Goal: Task Accomplishment & Management: Use online tool/utility

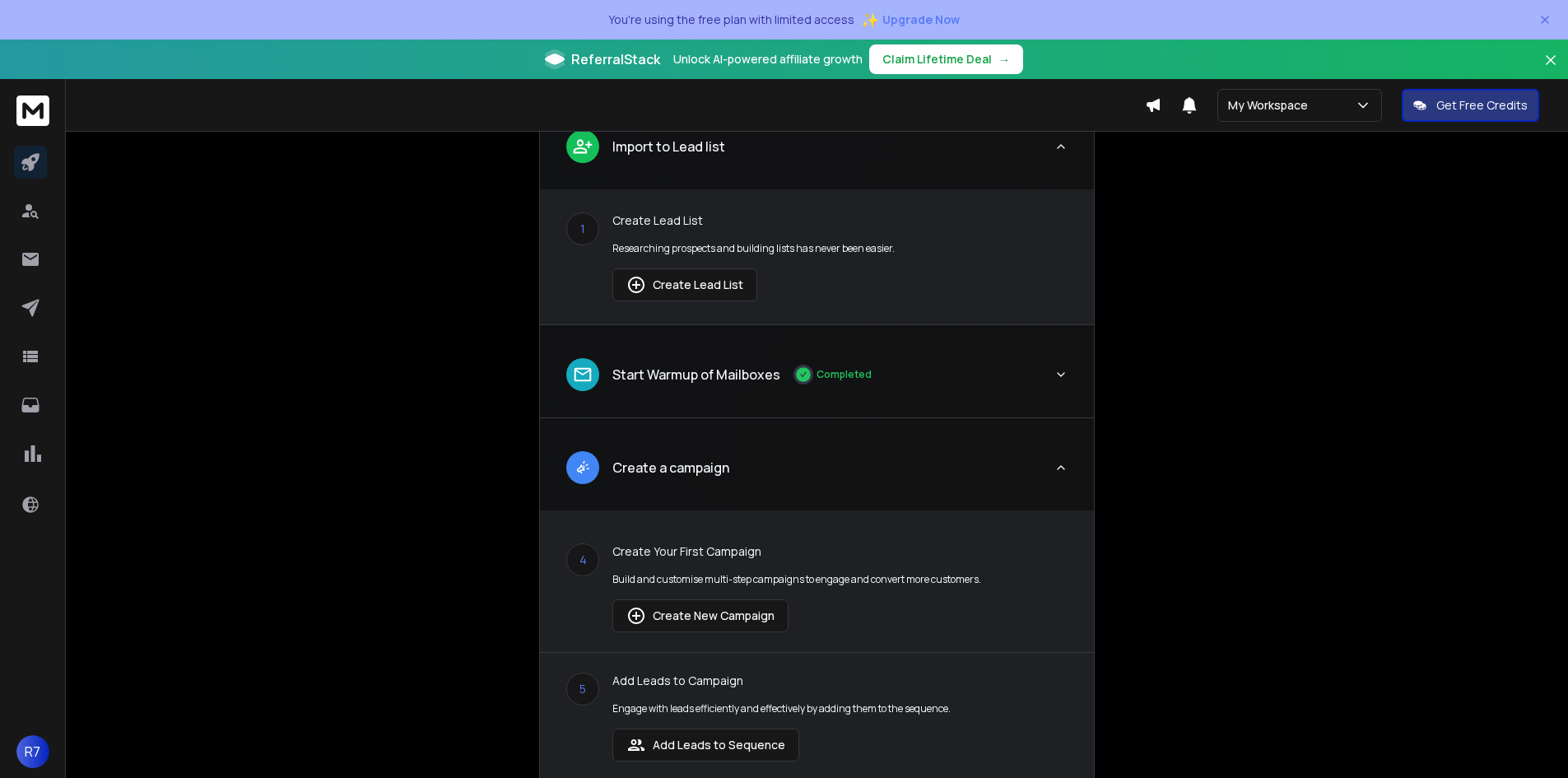
scroll to position [247, 0]
click at [678, 364] on p "Start Warmup of Mailboxes" at bounding box center [696, 374] width 168 height 20
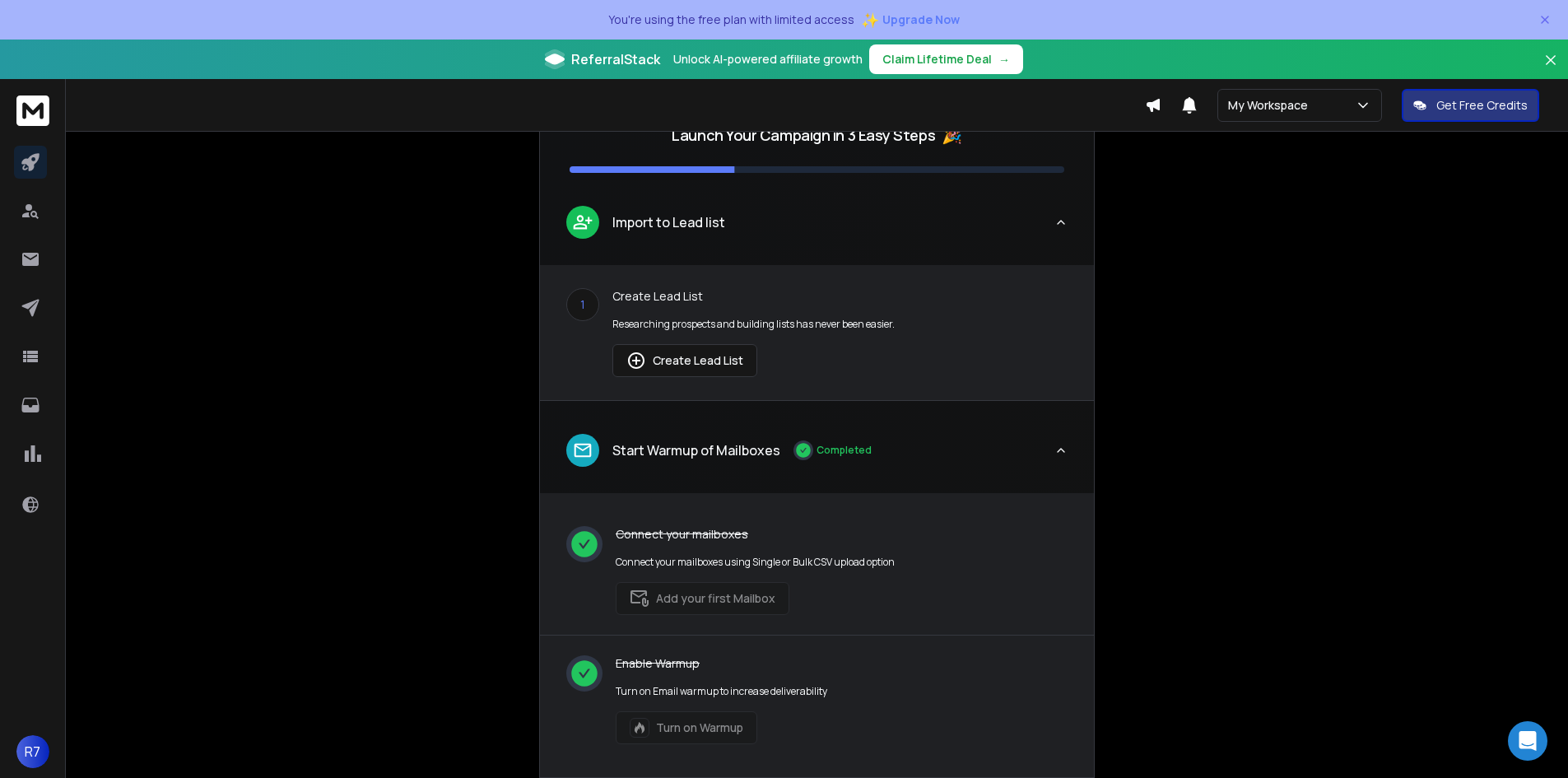
scroll to position [108, 0]
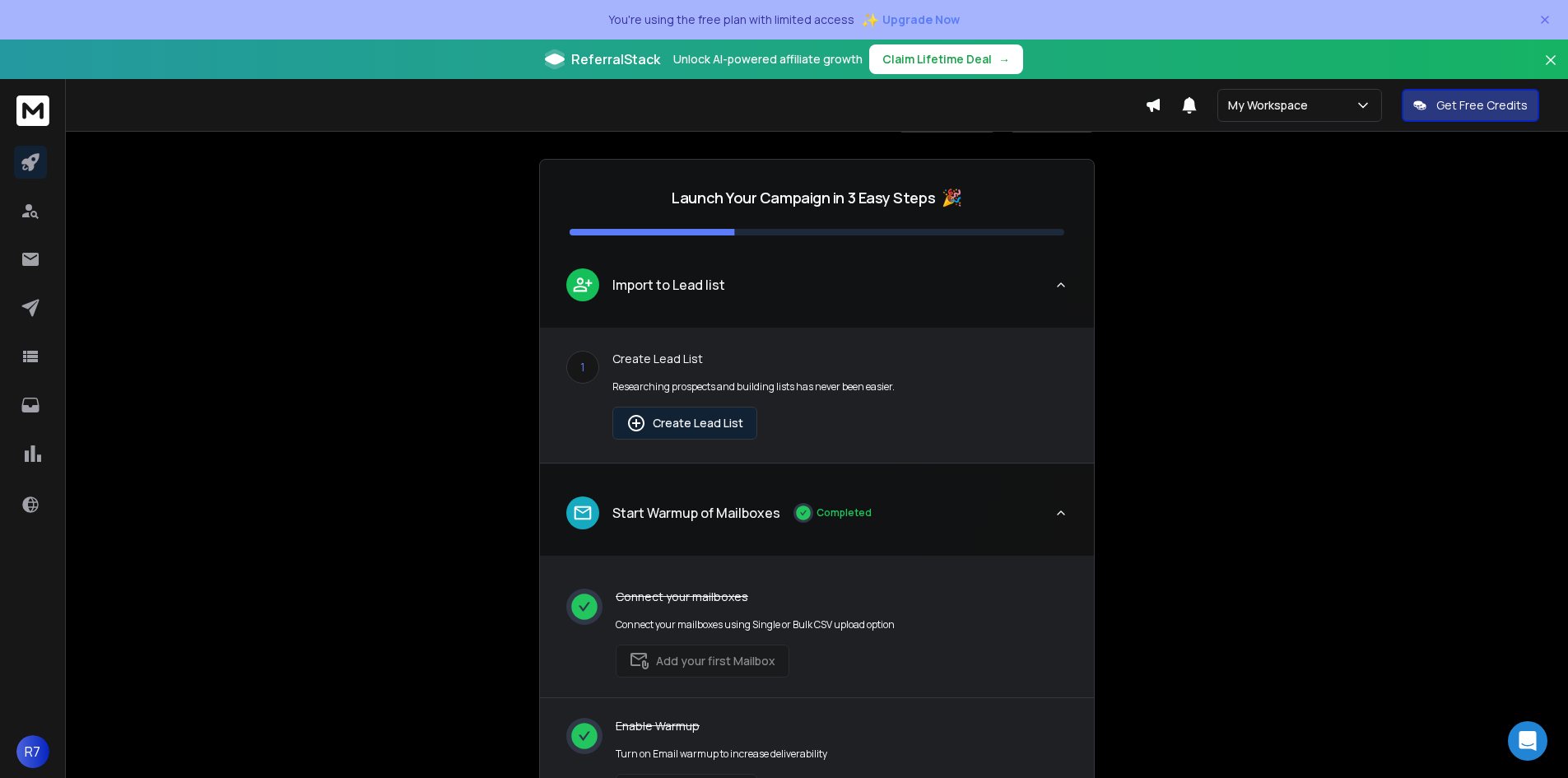
click at [689, 431] on button "Create Lead List" at bounding box center [685, 423] width 145 height 33
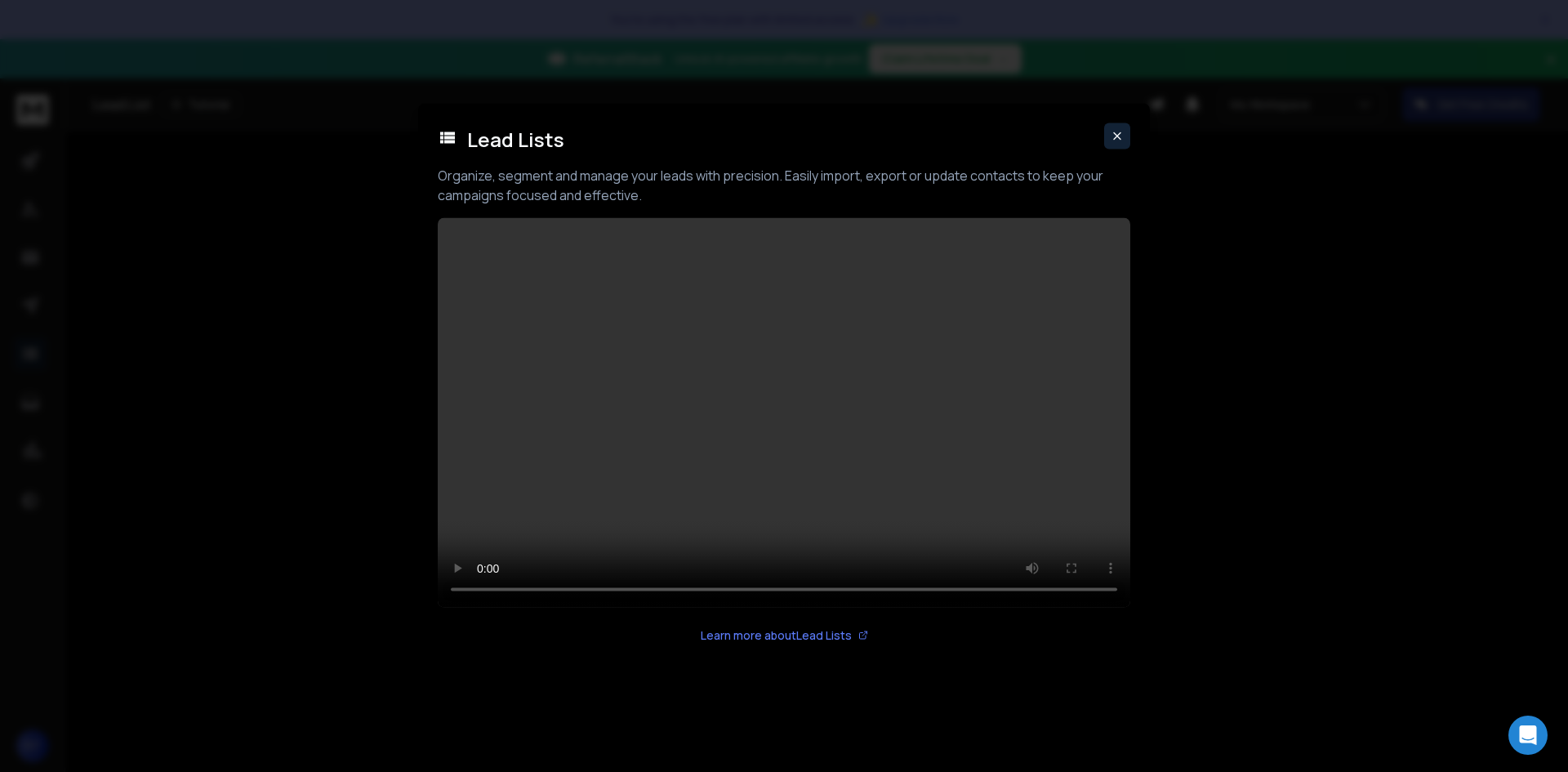
click at [1111, 130] on icon at bounding box center [1116, 135] width 13 height 13
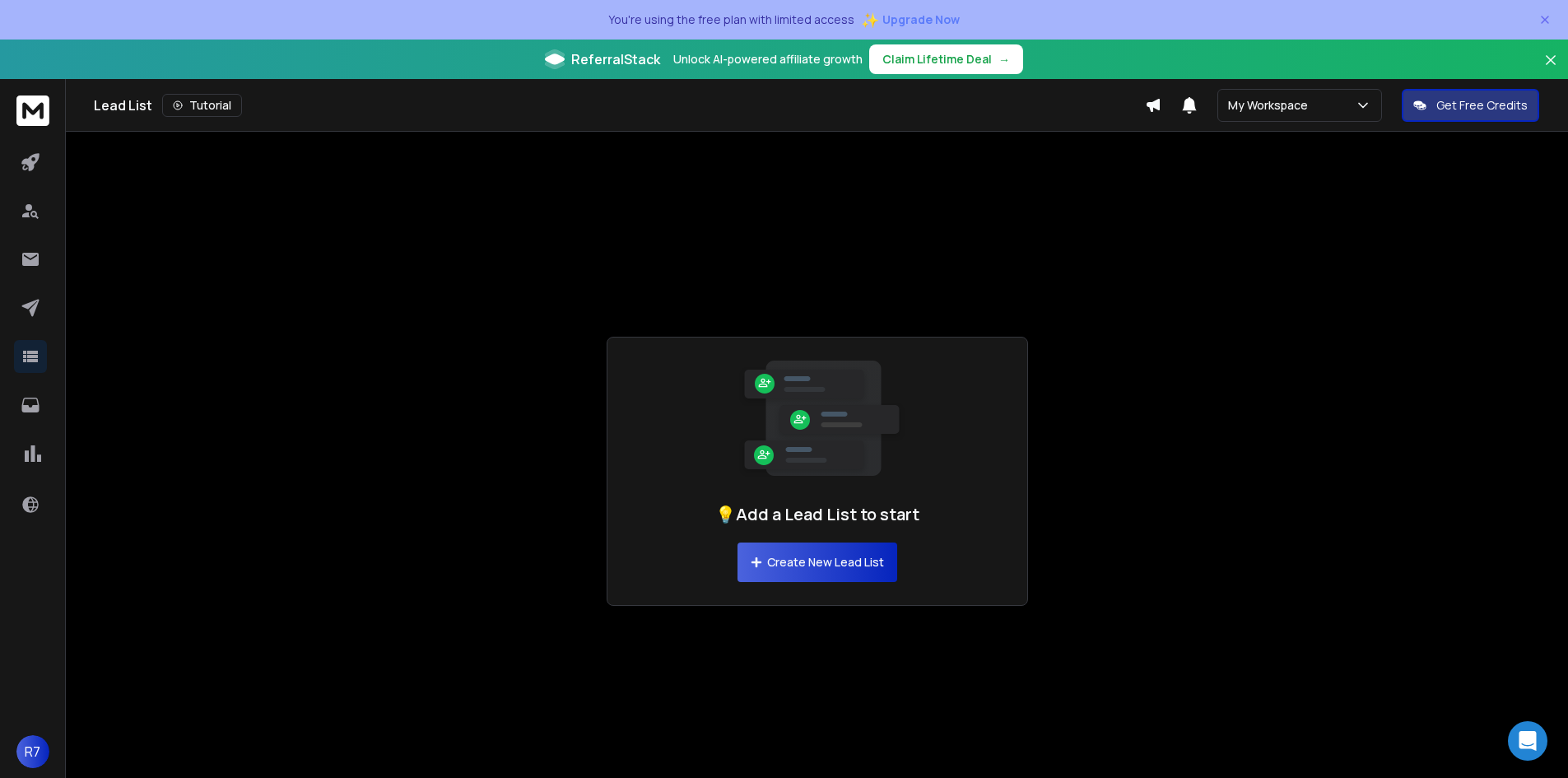
click at [810, 568] on button "Create New Lead List" at bounding box center [817, 562] width 160 height 39
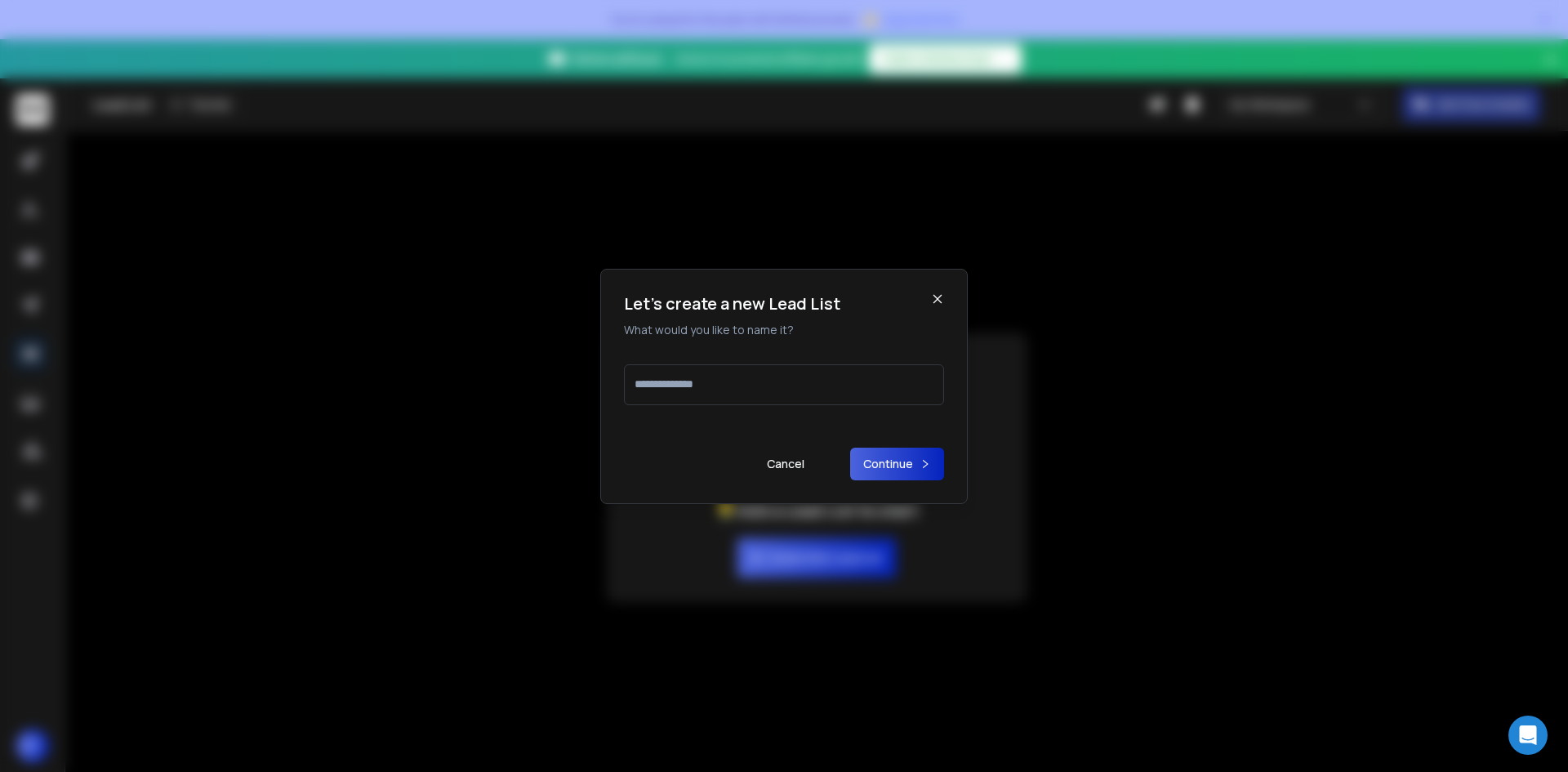
click at [794, 394] on input at bounding box center [784, 385] width 320 height 41
type input "**********"
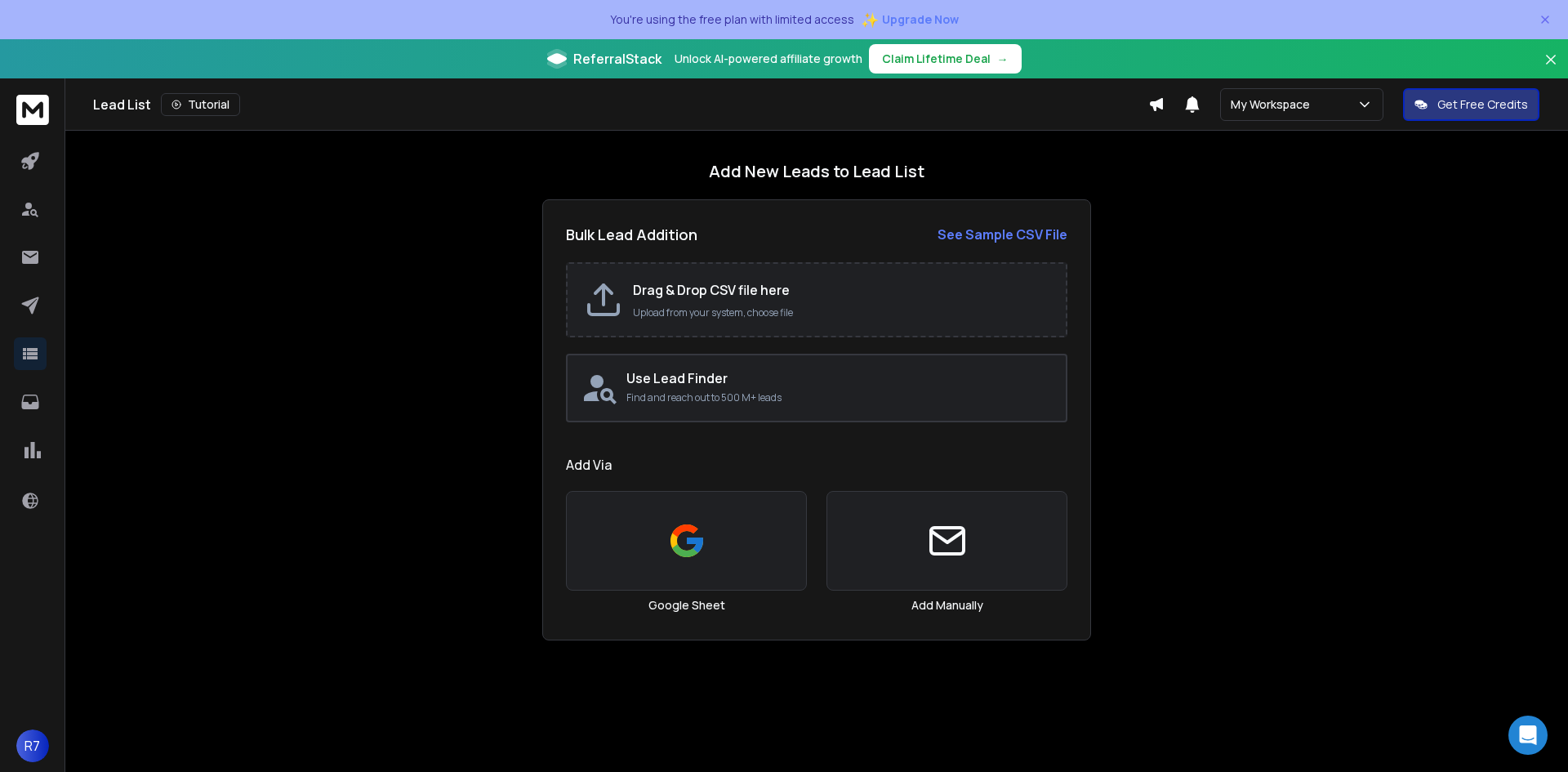
click at [328, 225] on div "Add New Leads to Lead List Bulk Lead Addition See Sample CSV File Drag & Drop C…" at bounding box center [817, 399] width 1503 height 480
click at [523, 299] on div "Add New Leads to Lead List Bulk Lead Addition See Sample CSV File Drag & Drop C…" at bounding box center [817, 399] width 1503 height 480
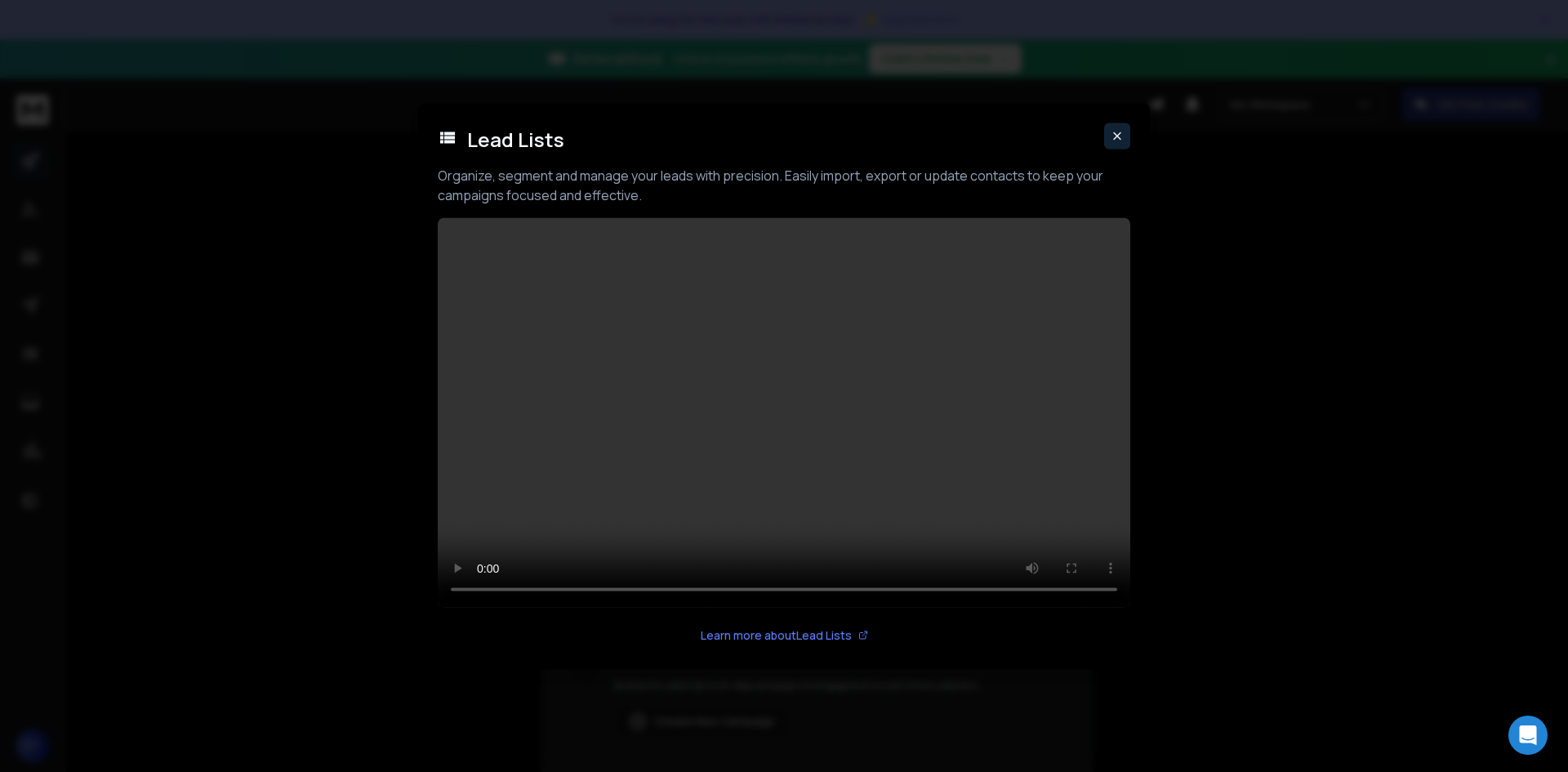
click at [1127, 139] on button at bounding box center [1116, 135] width 26 height 26
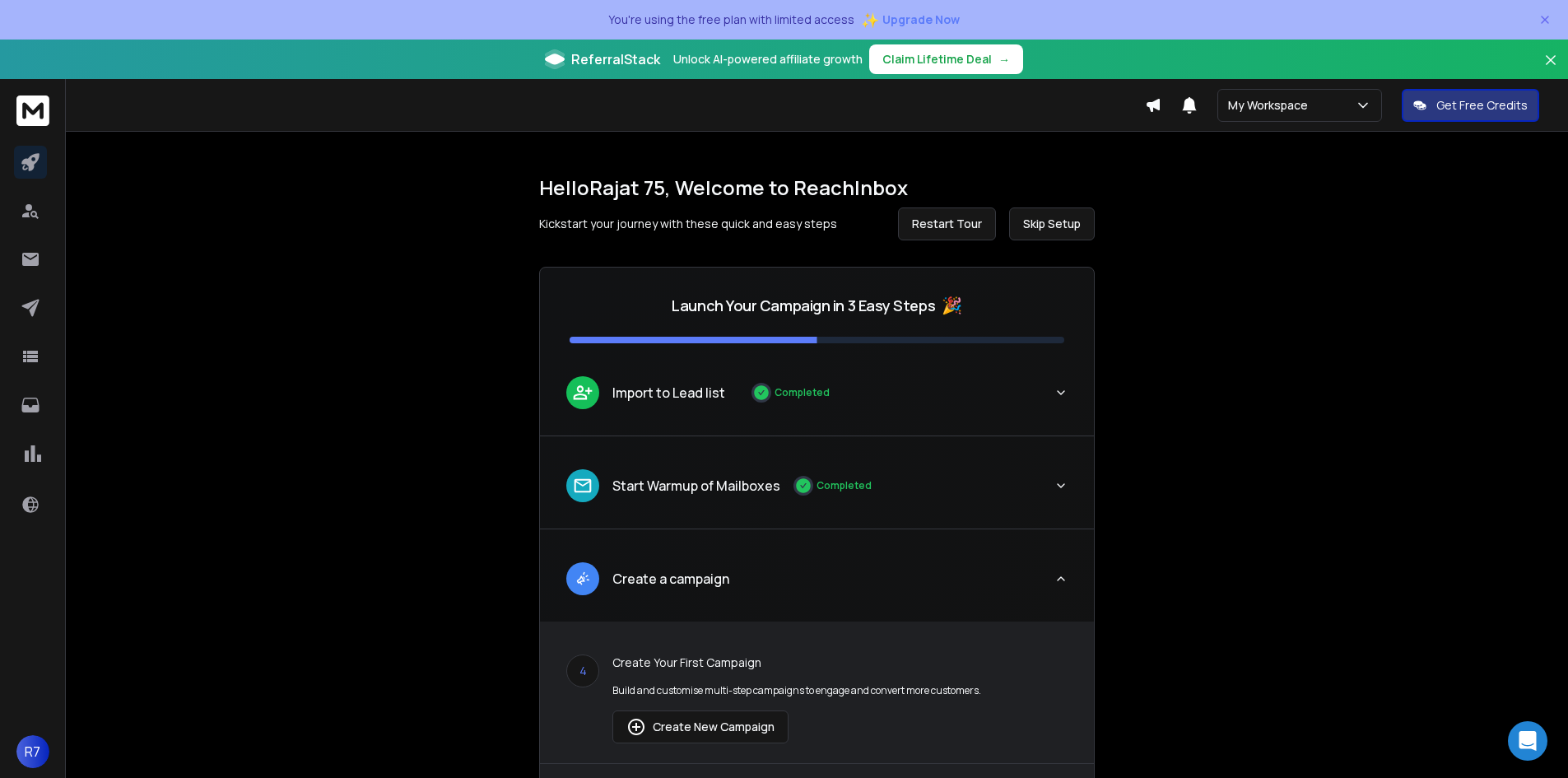
click at [707, 493] on p "Start Warmup of Mailboxes" at bounding box center [696, 486] width 168 height 20
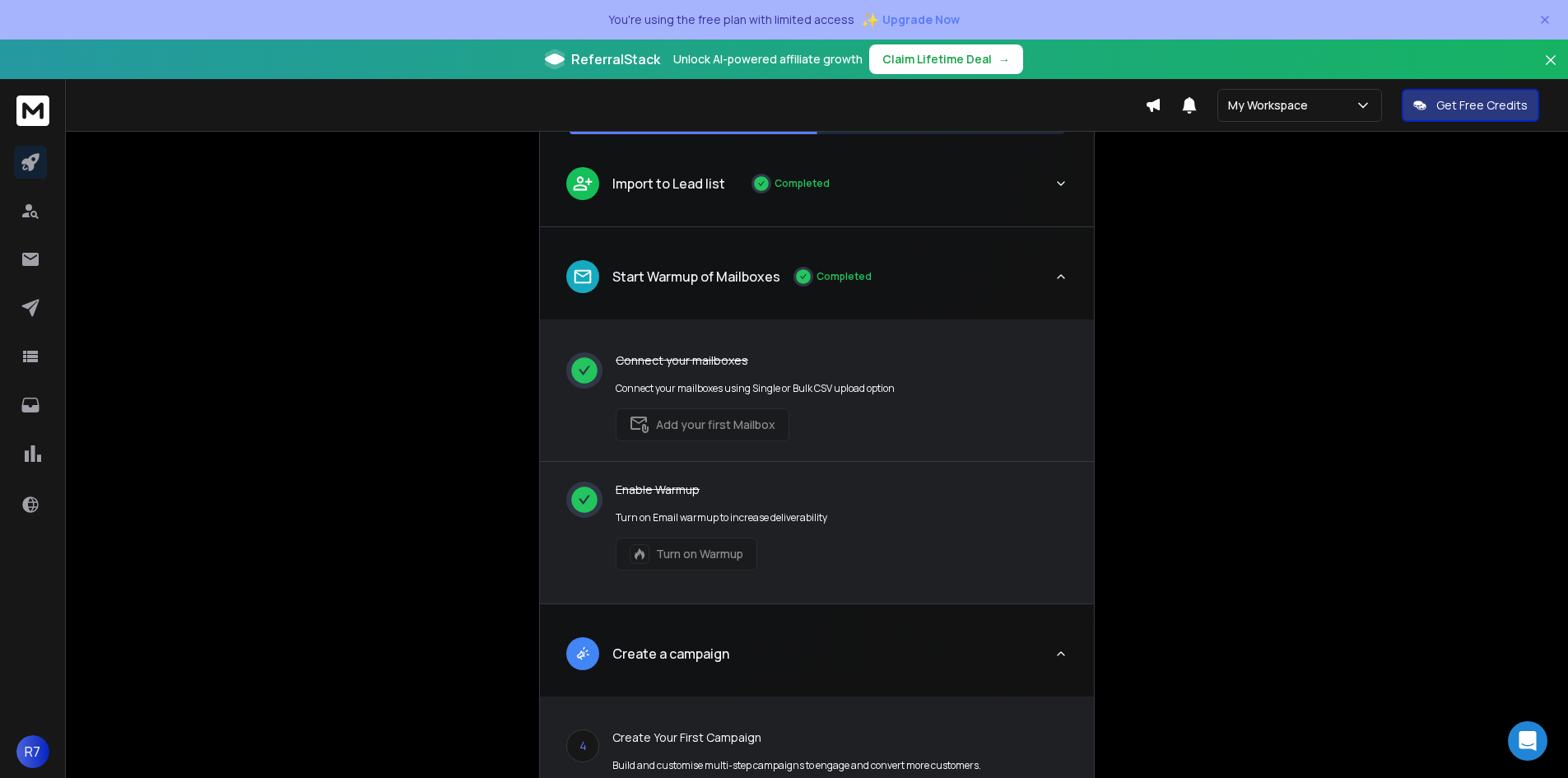
scroll to position [247, 0]
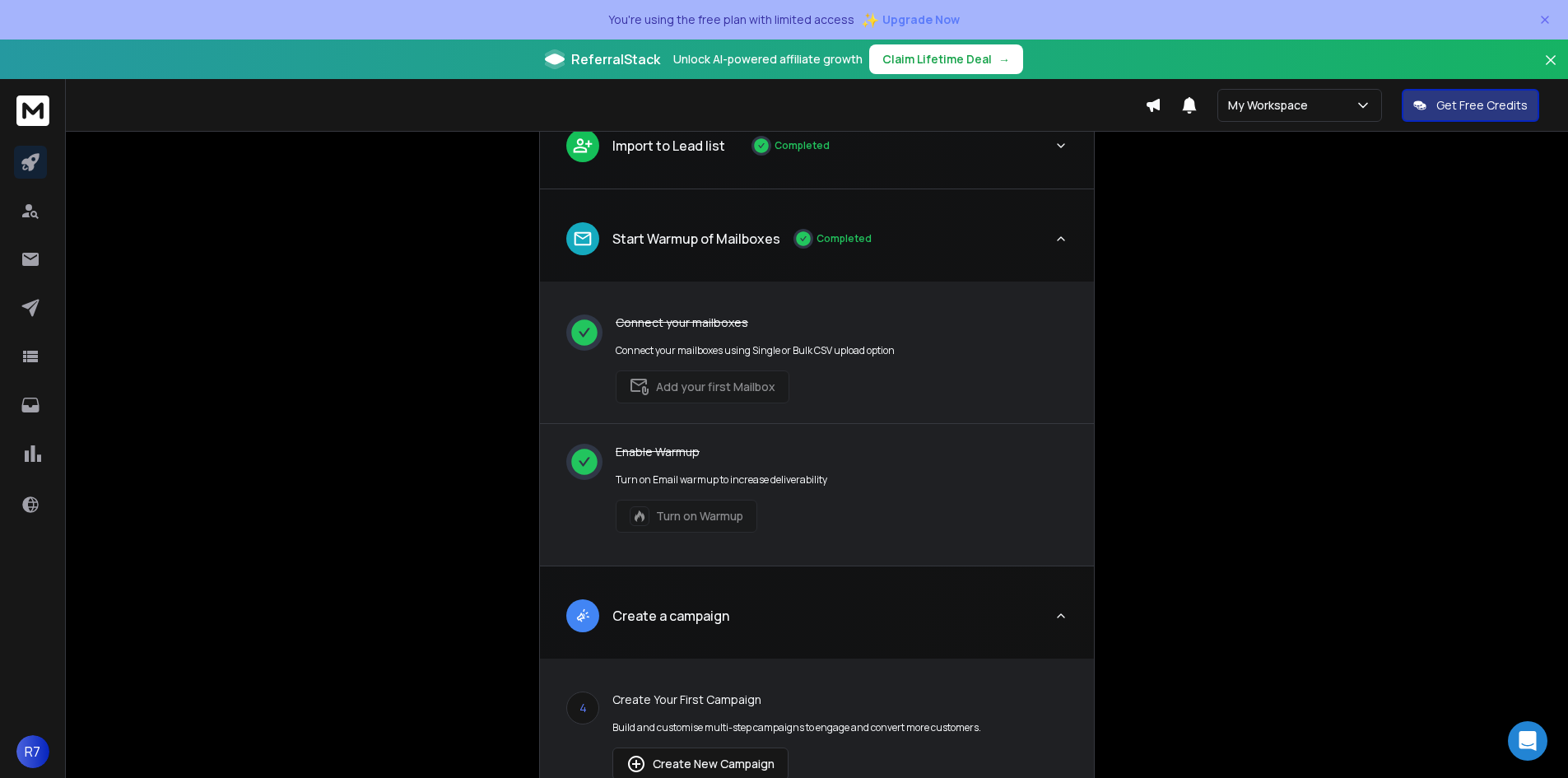
drag, startPoint x: 672, startPoint y: 388, endPoint x: 853, endPoint y: 398, distance: 181.3
click at [790, 397] on div "Connect your mailboxes Connect your mailboxes using Single or Bulk CSV upload o…" at bounding box center [755, 358] width 279 height 89
click at [799, 381] on div "Connect your mailboxes Connect your mailboxes using Single or Bulk CSV upload o…" at bounding box center [755, 358] width 279 height 89
click at [757, 376] on div "Connect your mailboxes Connect your mailboxes using Single or Bulk CSV upload o…" at bounding box center [755, 358] width 279 height 89
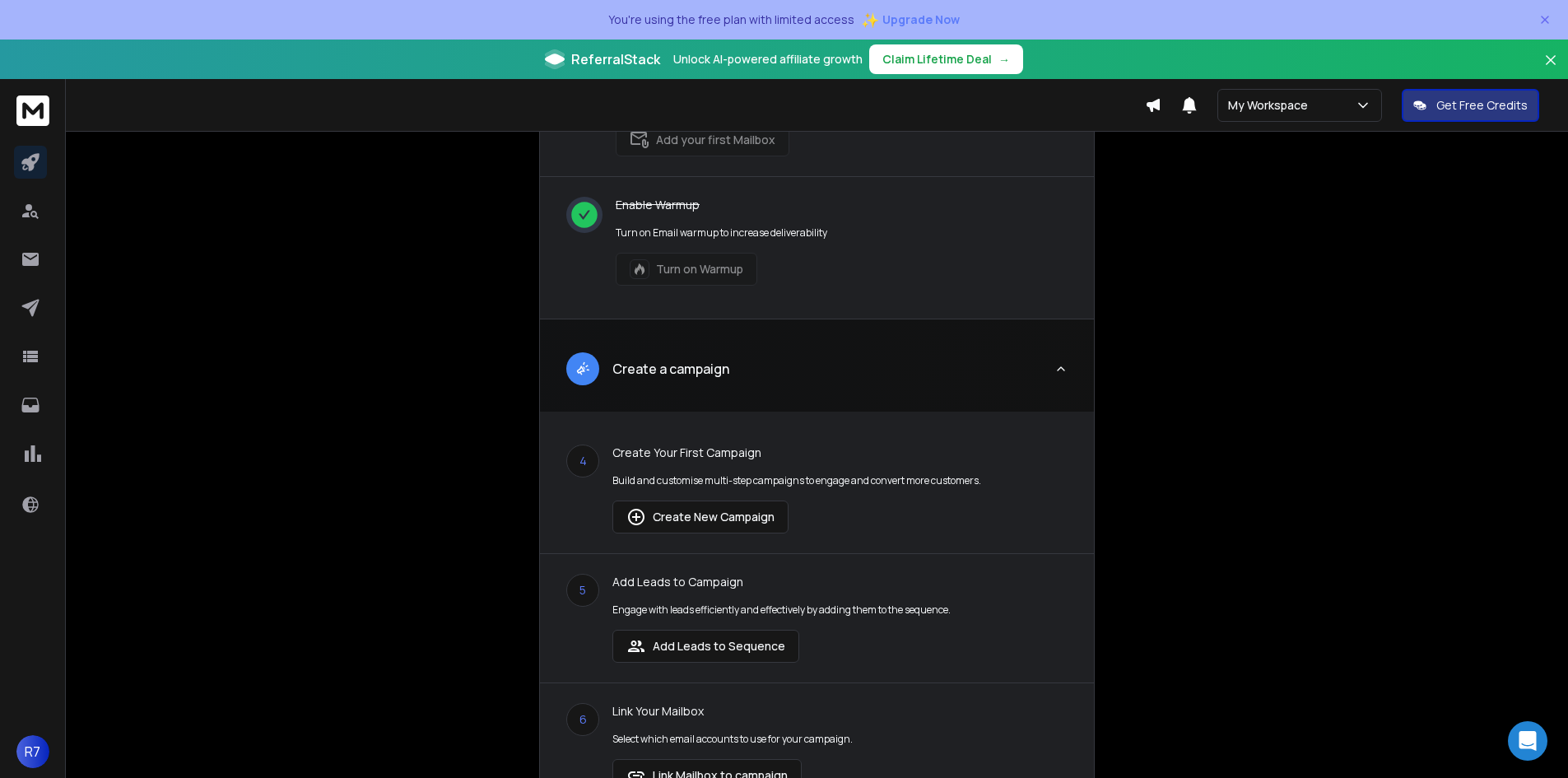
click at [686, 377] on p "Create a campaign" at bounding box center [670, 369] width 117 height 20
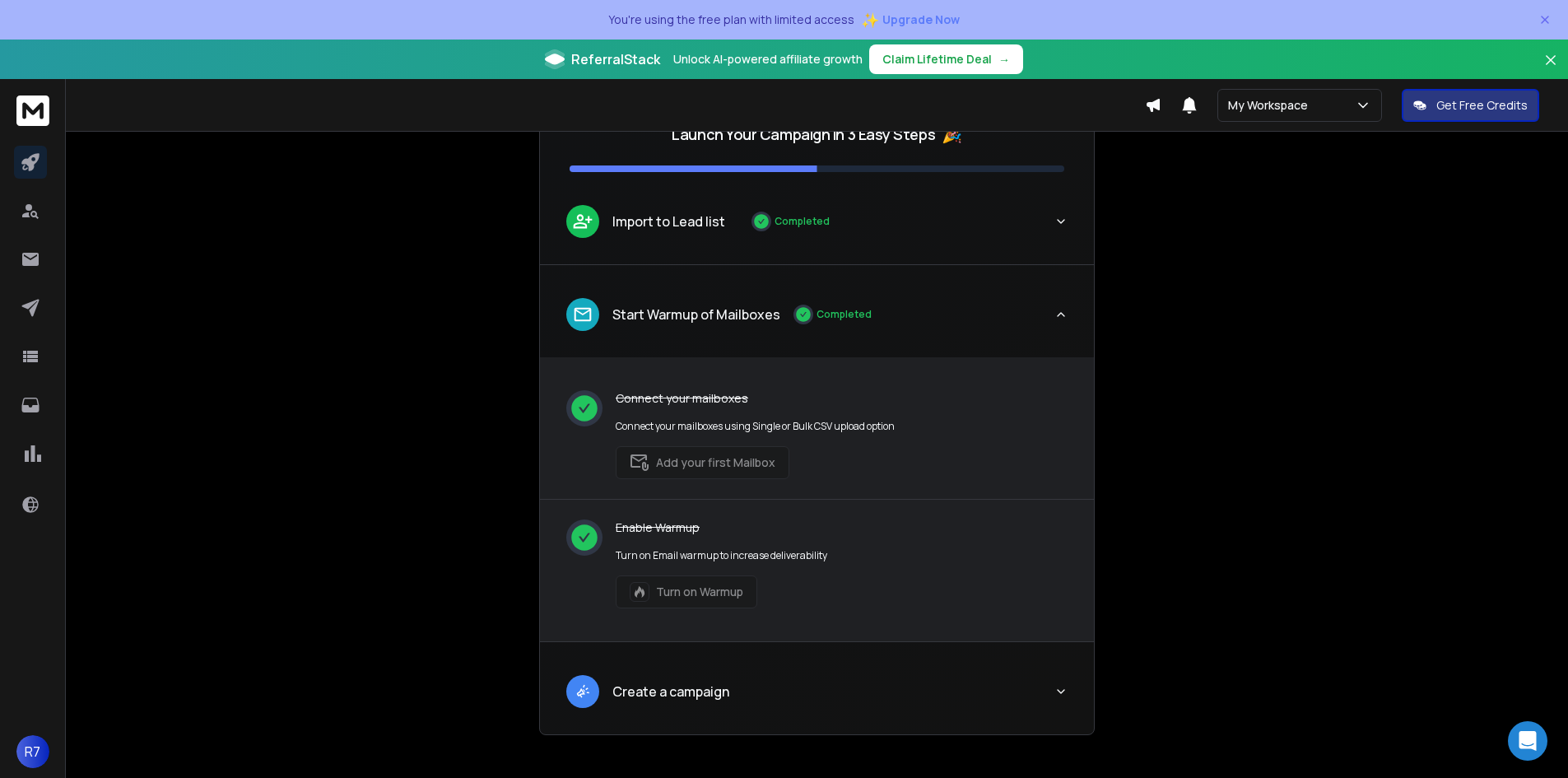
click at [689, 330] on div "Start Warmup of Mailboxes" at bounding box center [673, 315] width 214 height 33
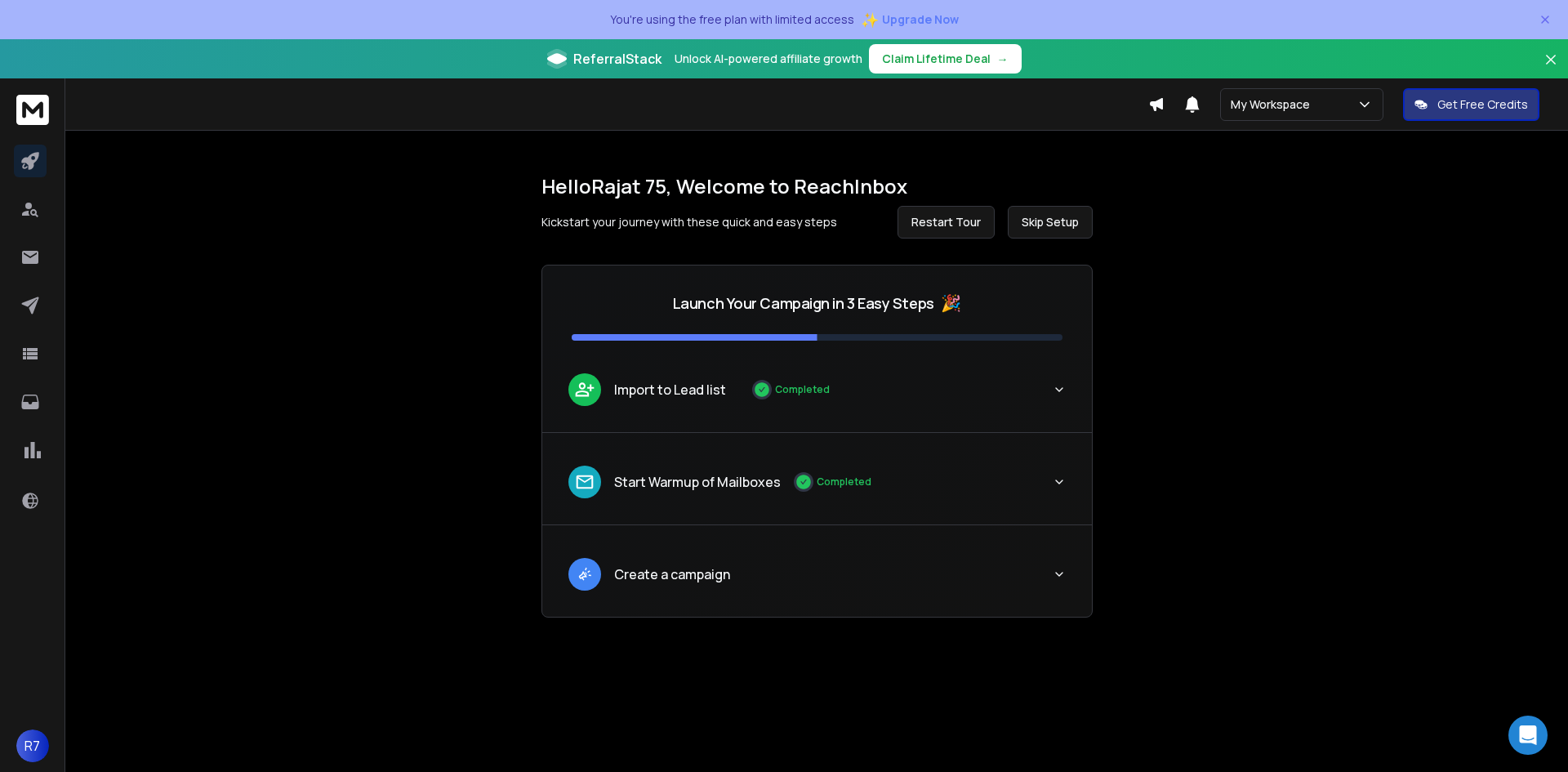
click at [658, 567] on p "Create a campaign" at bounding box center [672, 574] width 116 height 19
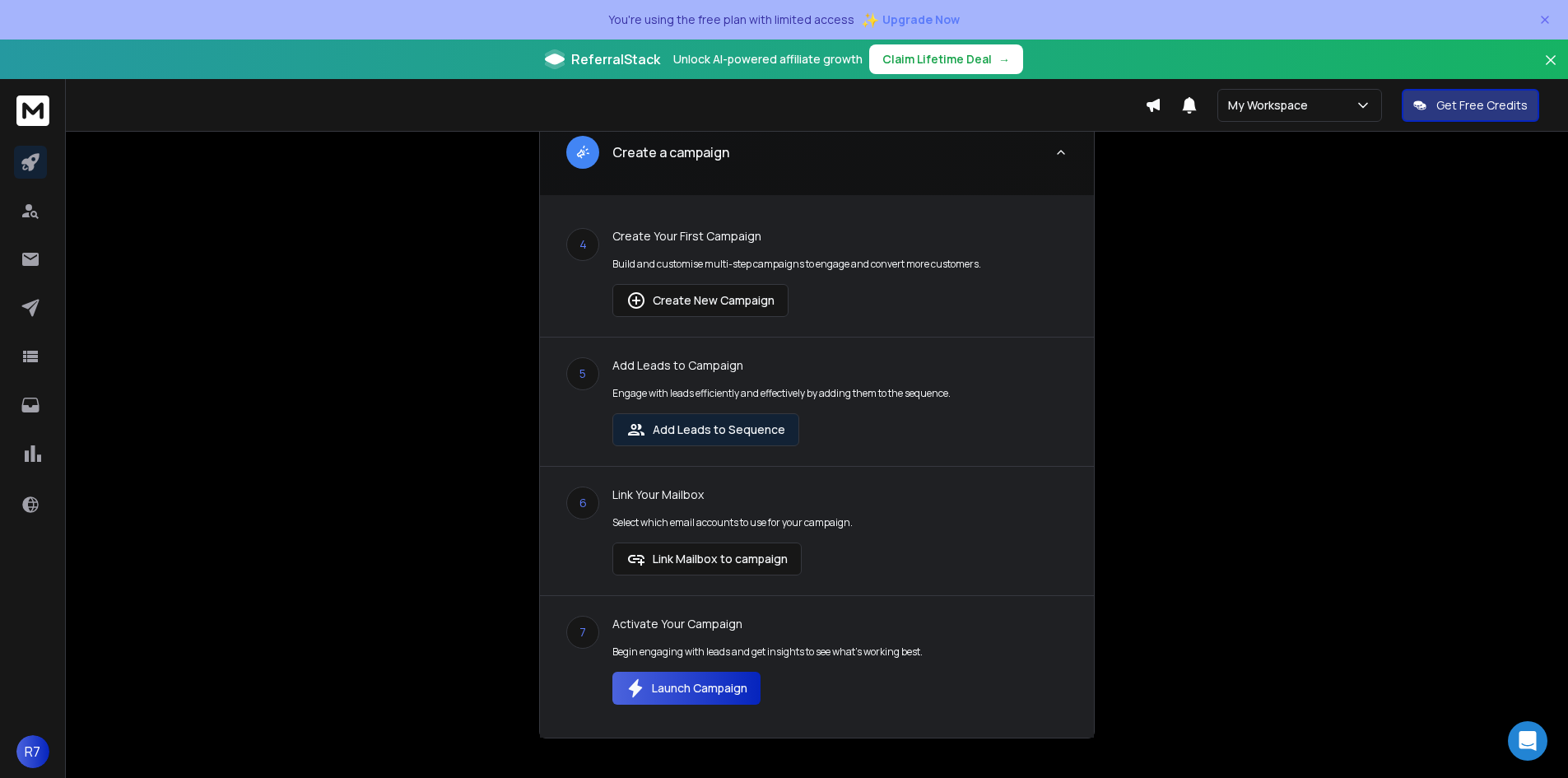
scroll to position [430, 0]
click at [725, 691] on button "Launch Campaign" at bounding box center [686, 685] width 148 height 33
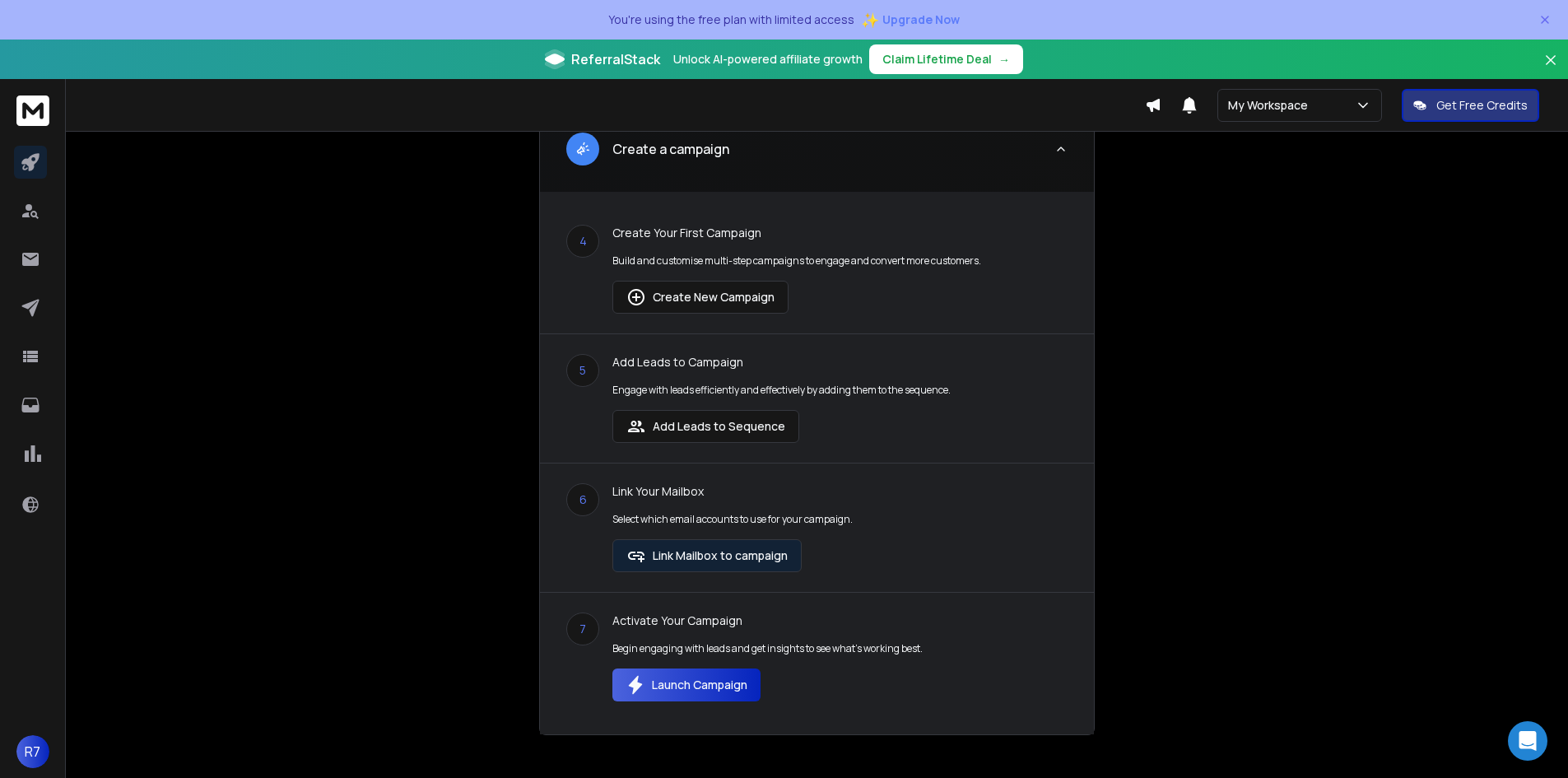
click at [699, 569] on button "Link Mailbox to campaign" at bounding box center [706, 555] width 189 height 33
click at [702, 434] on button "Add Leads to Sequence" at bounding box center [706, 427] width 186 height 33
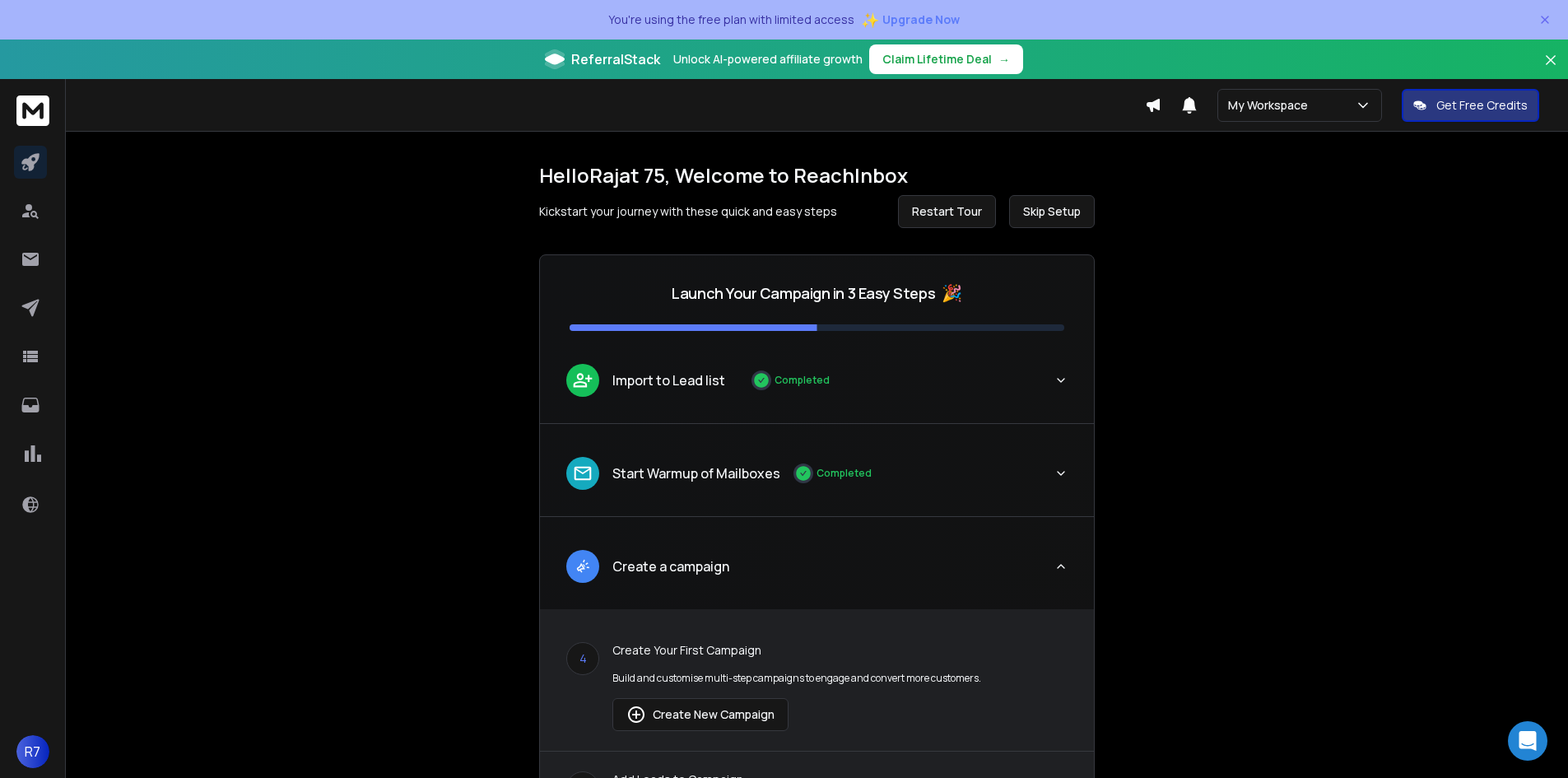
scroll to position [0, 0]
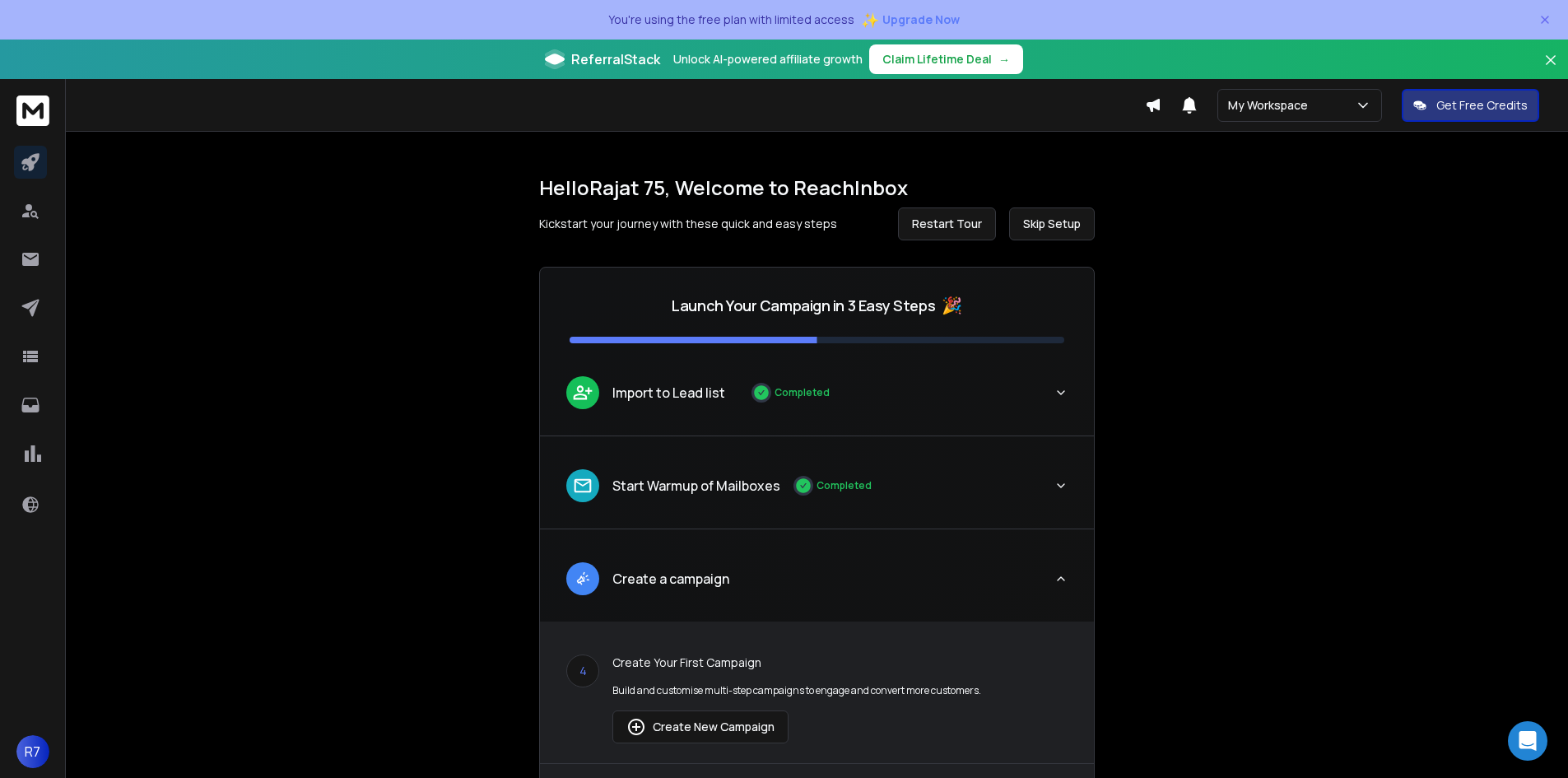
click at [701, 411] on button "Import to Lead list Completed" at bounding box center [816, 399] width 554 height 73
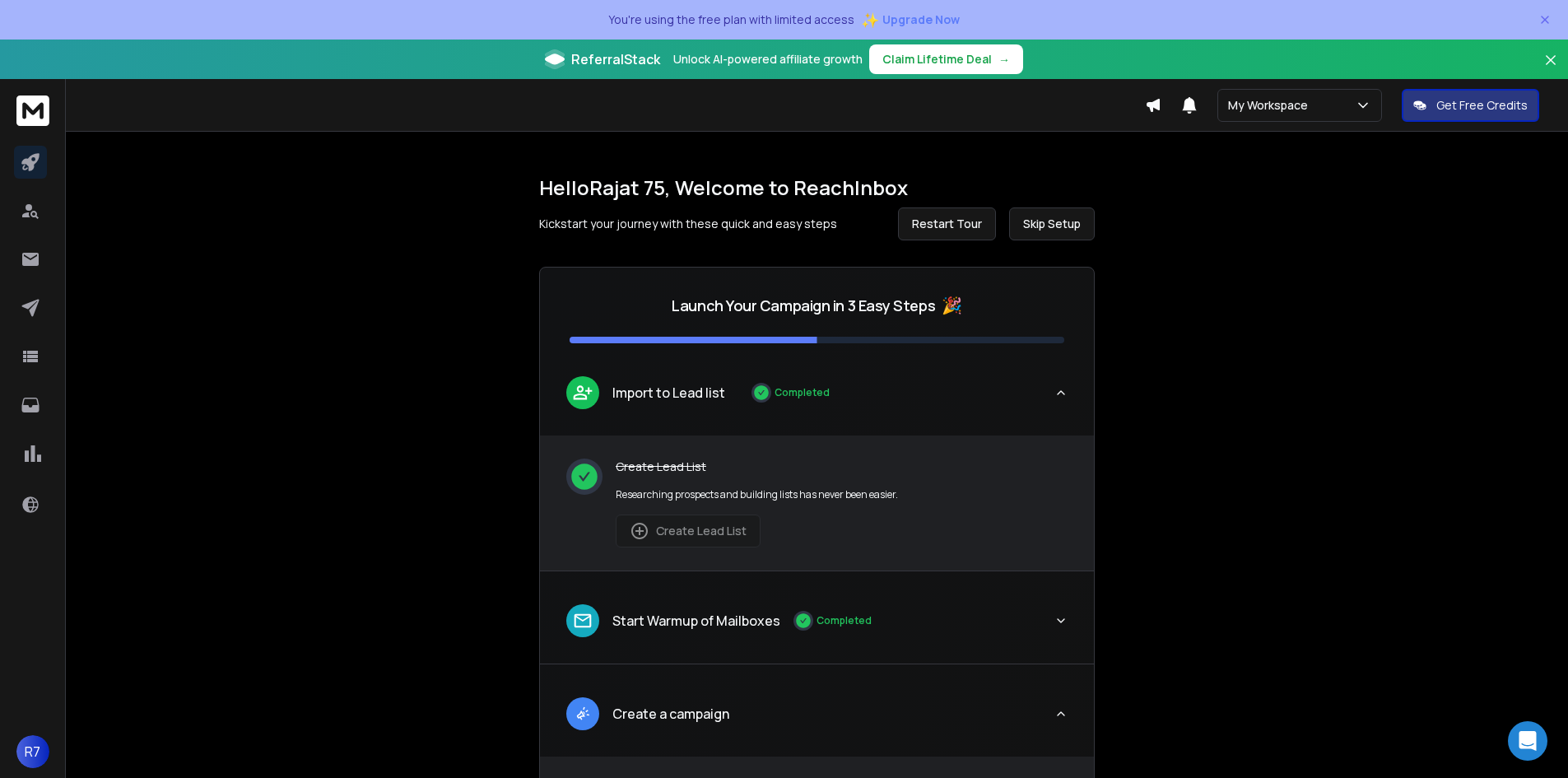
click at [664, 472] on p "Create Lead List" at bounding box center [841, 466] width 452 height 17
click at [696, 527] on div "Create Lead List" at bounding box center [841, 531] width 452 height 33
click at [683, 524] on div "Create Lead List" at bounding box center [841, 531] width 452 height 33
click at [725, 621] on p "Start Warmup of Mailboxes" at bounding box center [696, 620] width 168 height 20
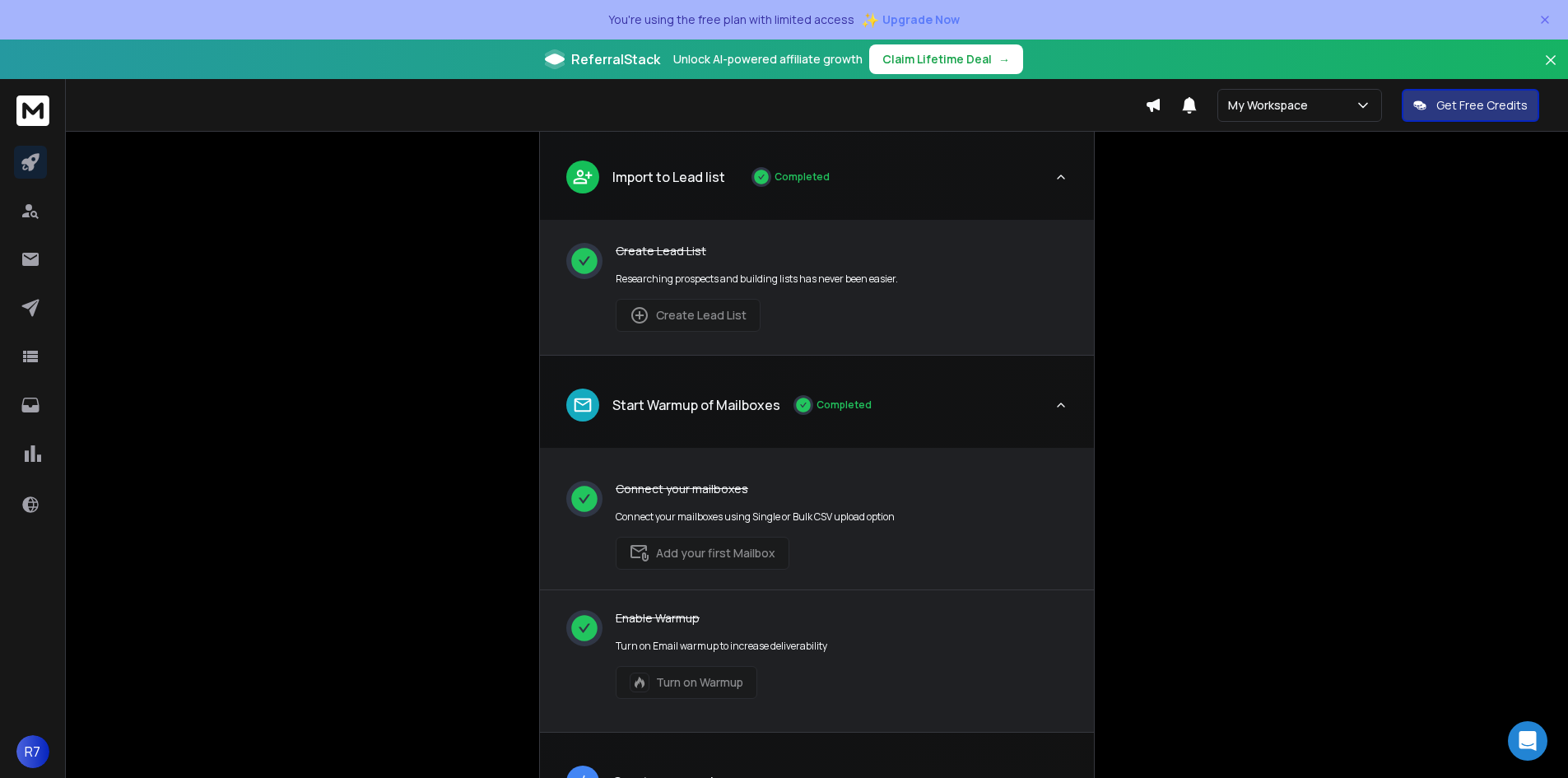
scroll to position [330, 0]
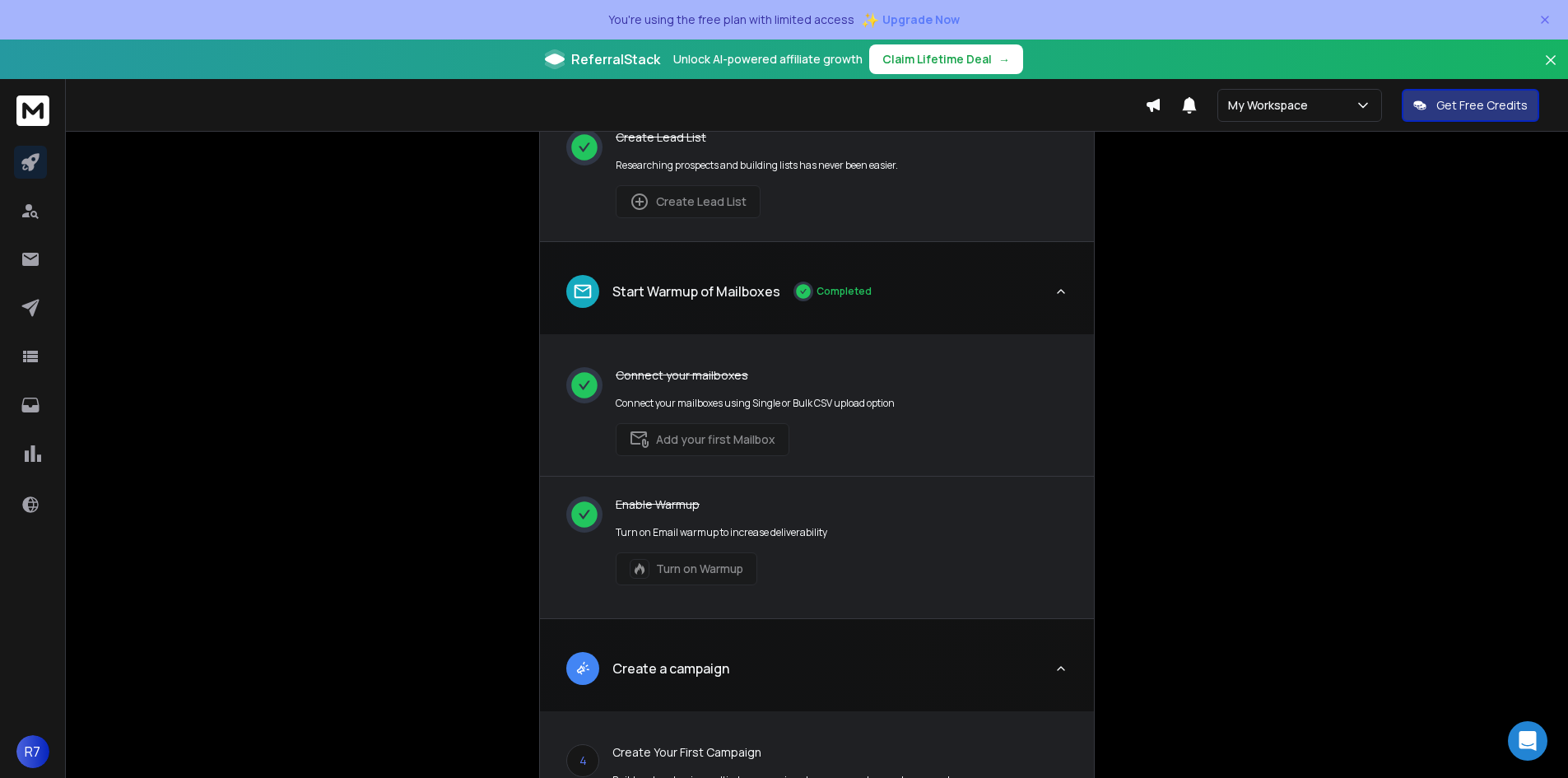
click at [685, 439] on div "Connect your mailboxes Connect your mailboxes using Single or Bulk CSV upload o…" at bounding box center [755, 411] width 279 height 89
click at [633, 428] on div "Connect your mailboxes Connect your mailboxes using Single or Bulk CSV upload o…" at bounding box center [755, 411] width 279 height 89
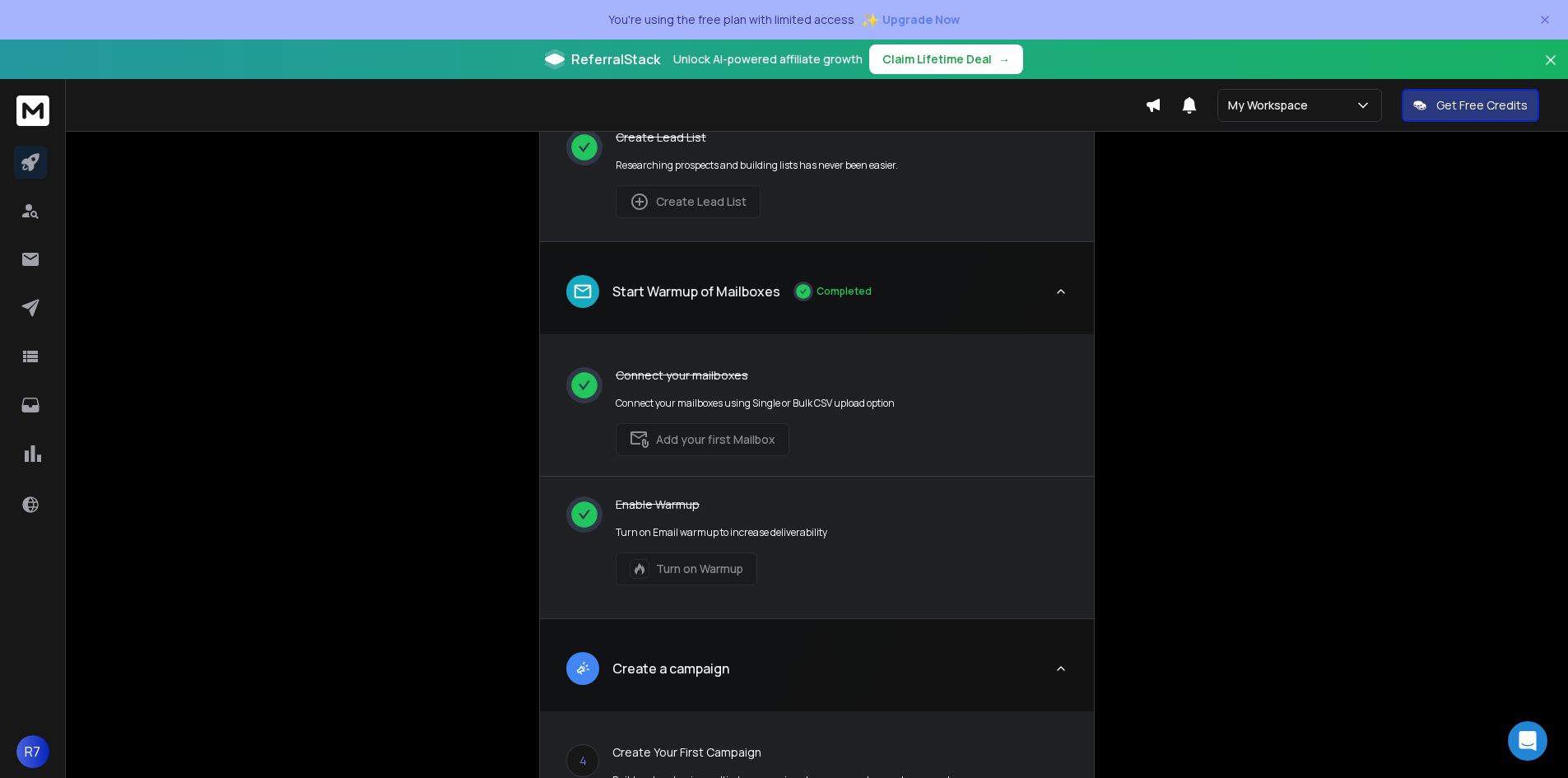
drag, startPoint x: 912, startPoint y: 440, endPoint x: 654, endPoint y: 419, distance: 258.9
click at [662, 428] on div "Connect your mailboxes Connect your mailboxes using Single or Bulk CSV upload o…" at bounding box center [816, 411] width 554 height 89
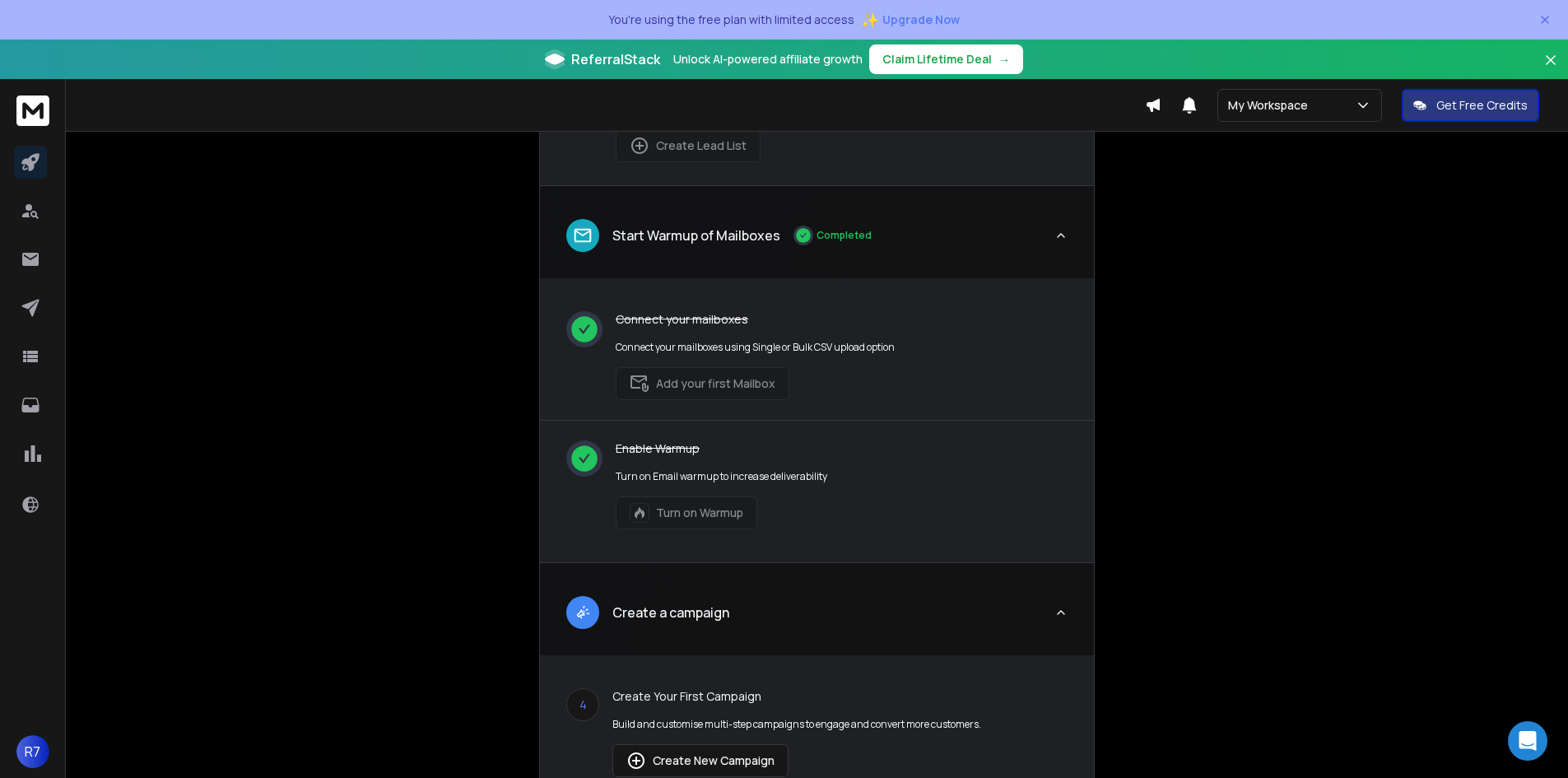
scroll to position [493, 0]
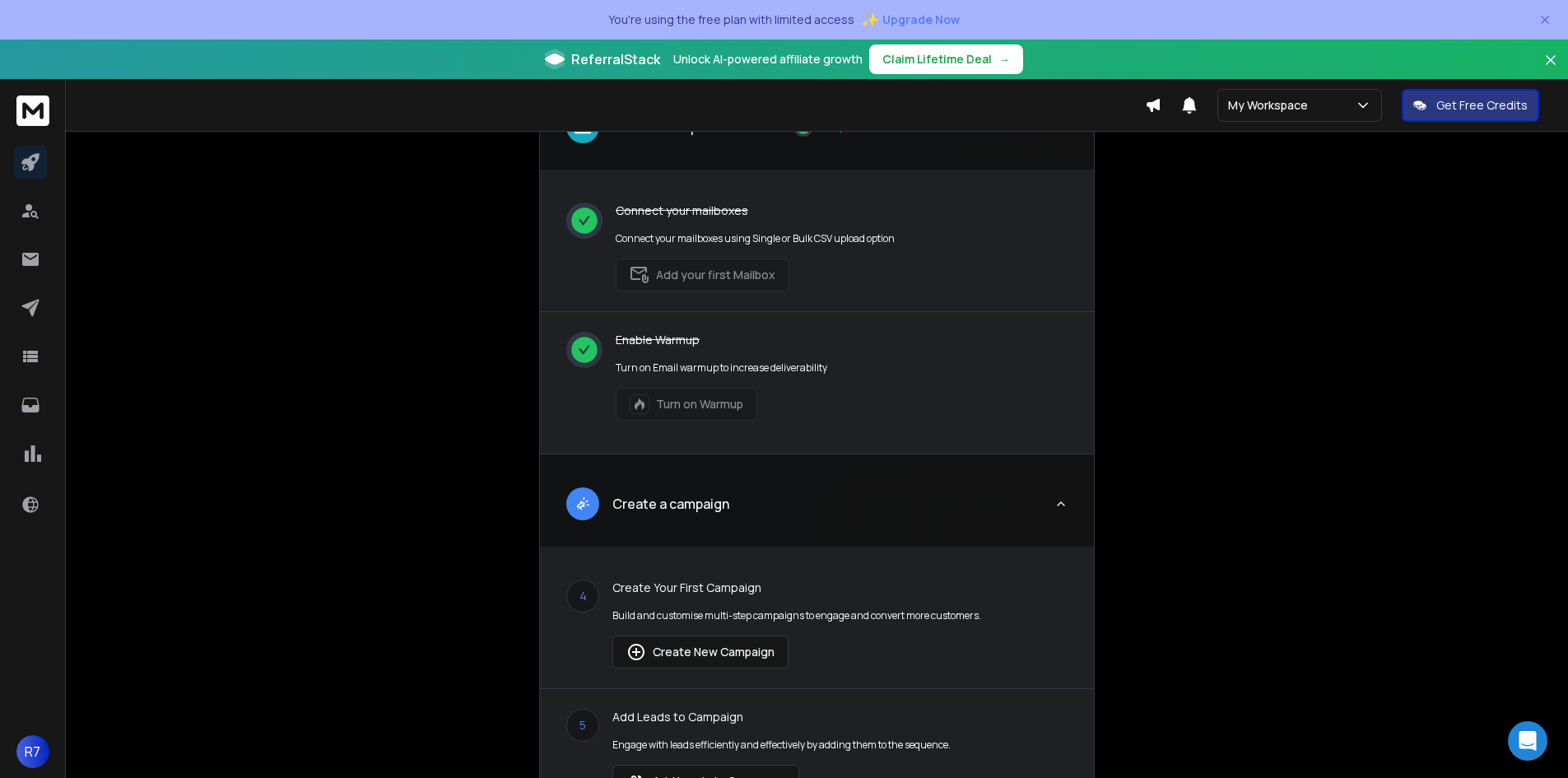
click at [644, 504] on p "Create a campaign" at bounding box center [670, 503] width 117 height 20
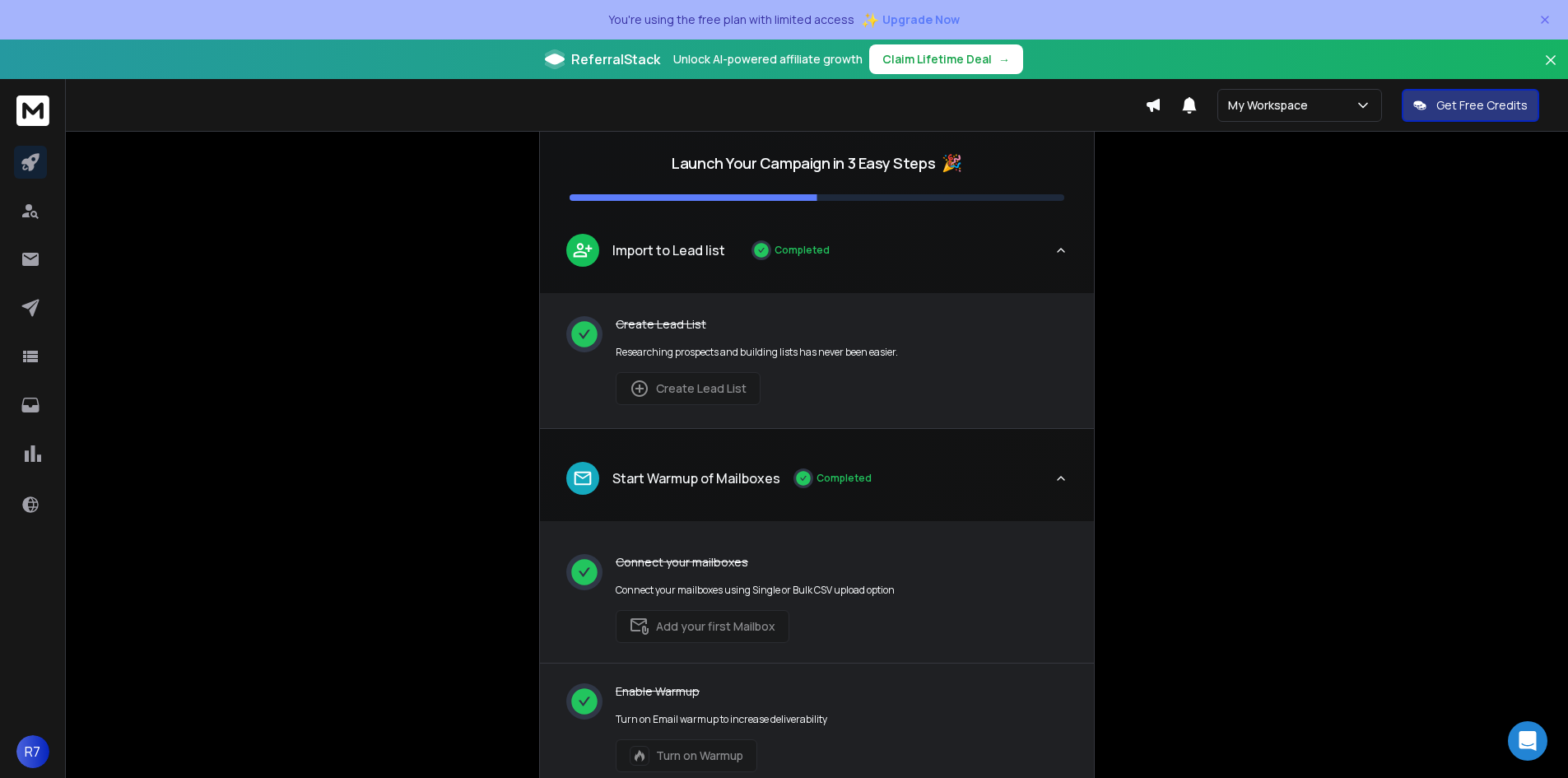
scroll to position [141, 0]
click at [580, 249] on img "button" at bounding box center [583, 250] width 22 height 21
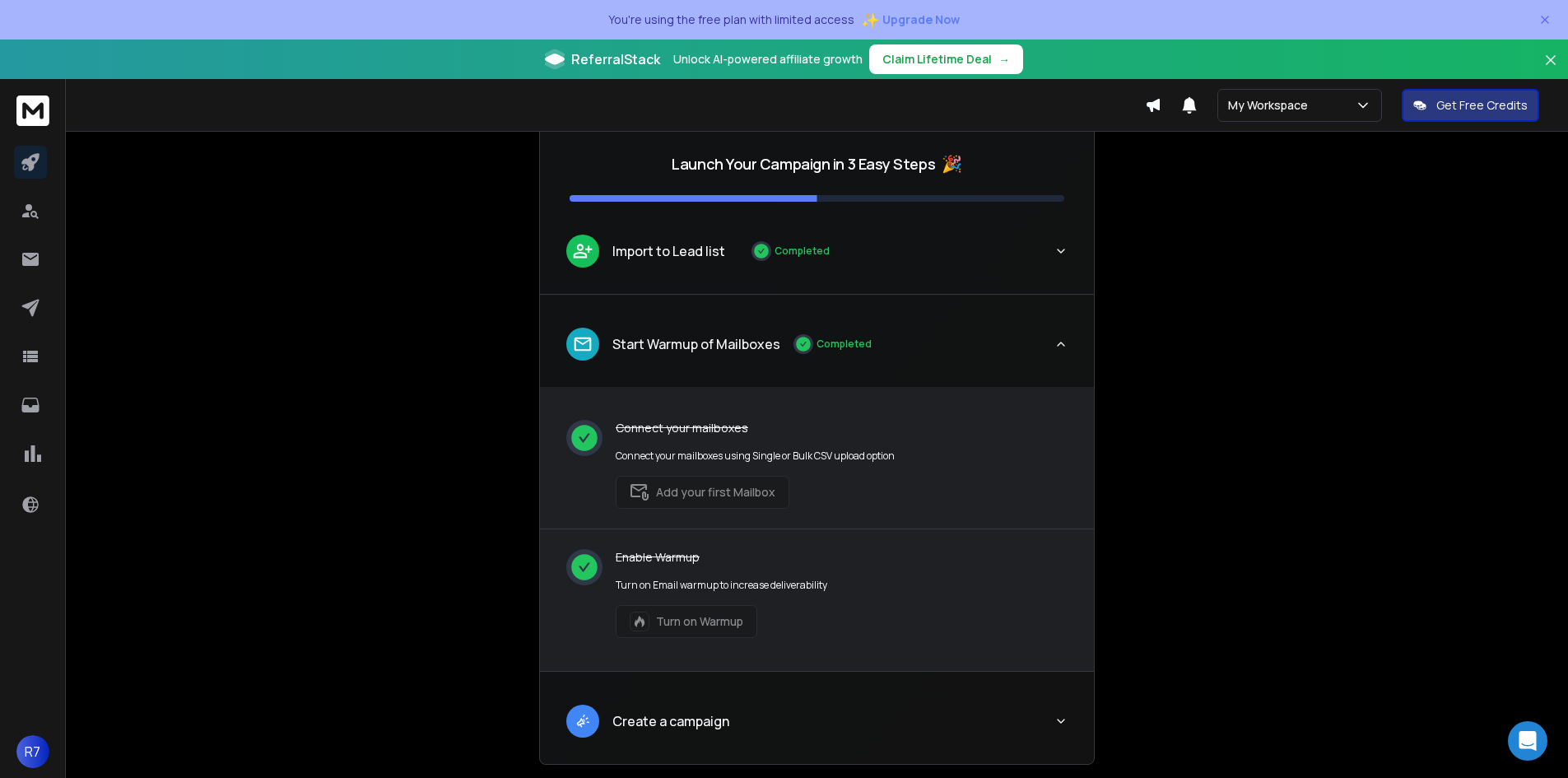
click at [653, 344] on p "Start Warmup of Mailboxes" at bounding box center [696, 344] width 168 height 20
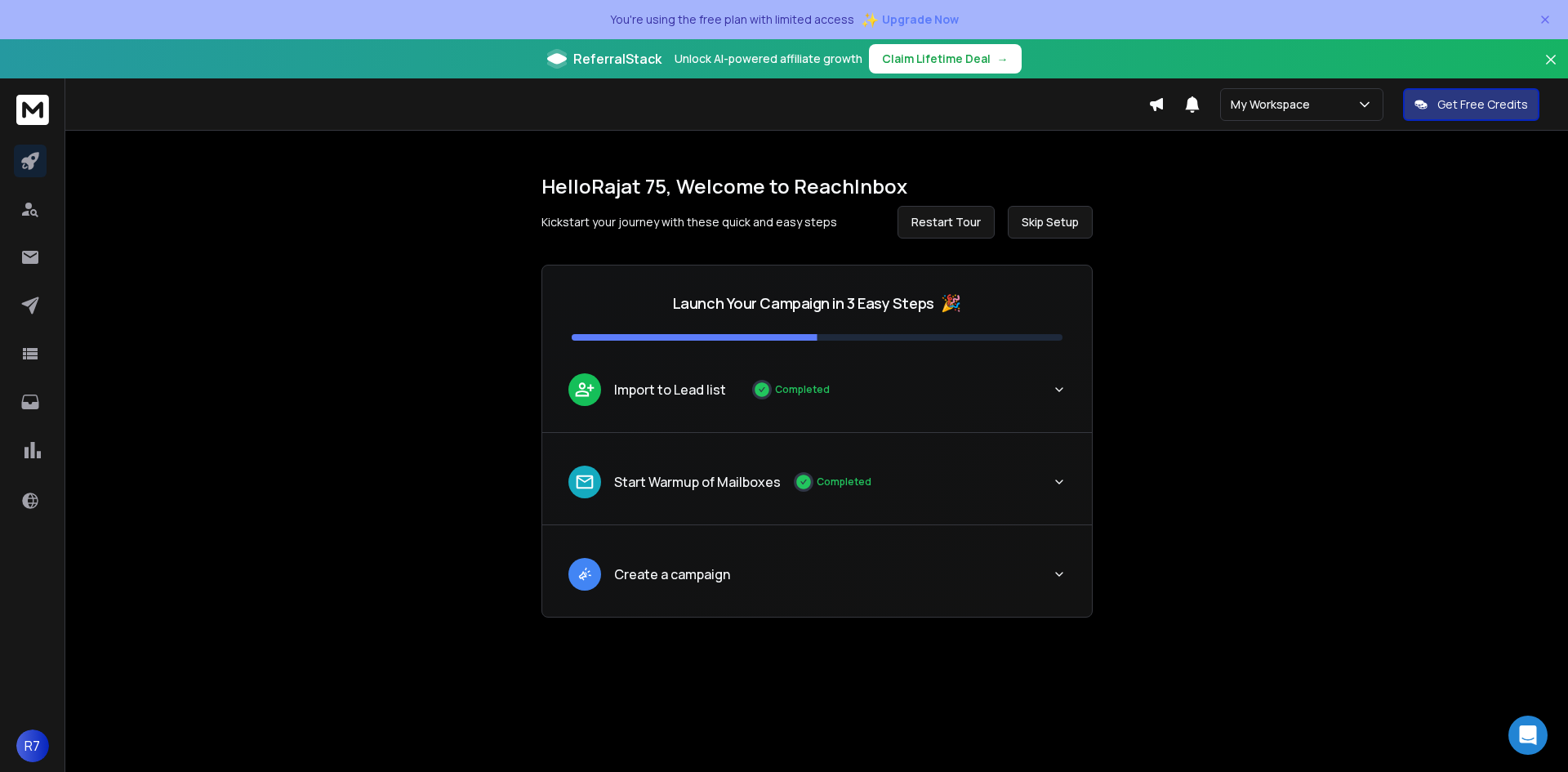
click at [692, 583] on p "Create a campaign" at bounding box center [672, 574] width 116 height 19
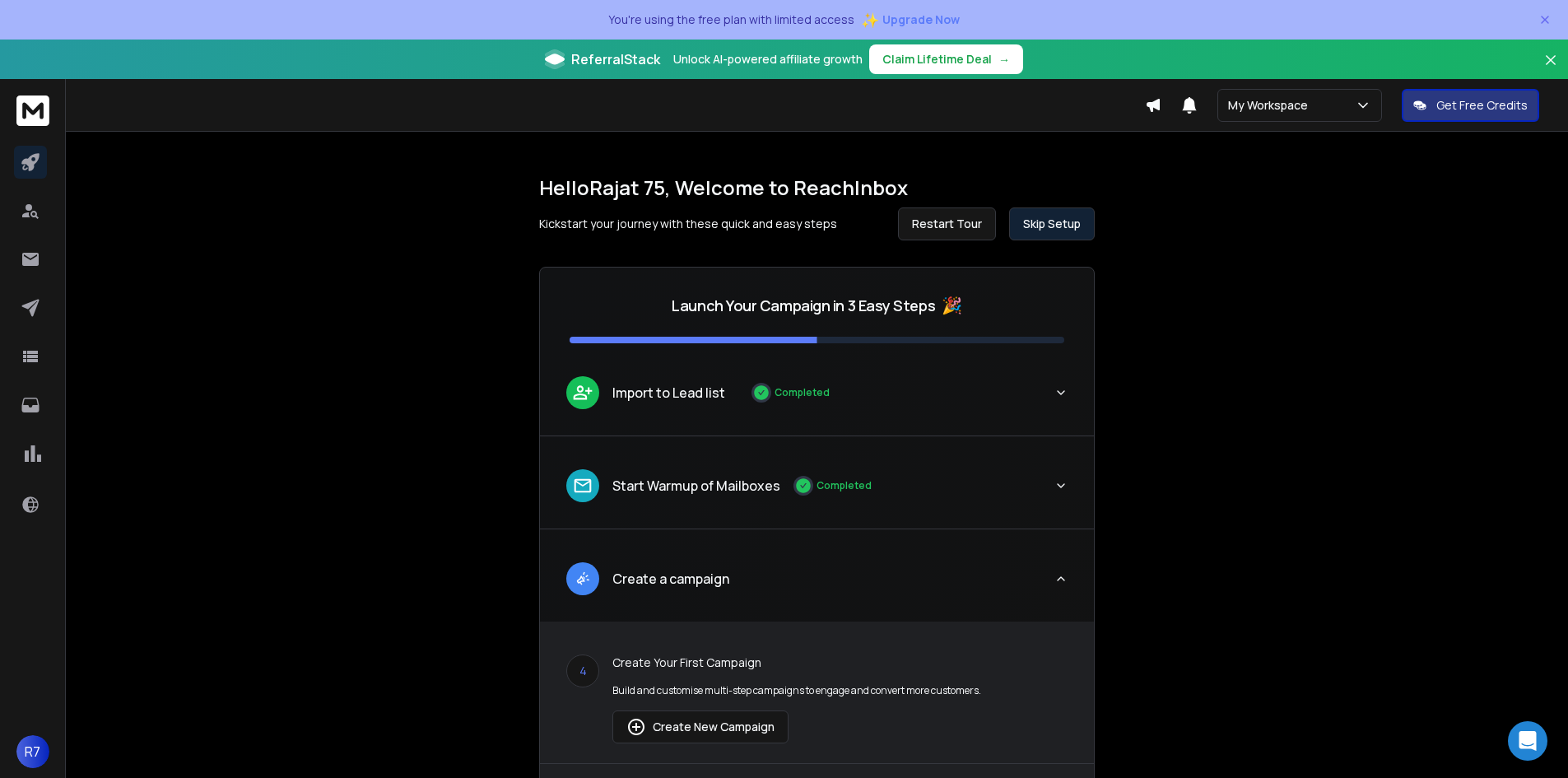
click at [1062, 227] on span "Skip Setup" at bounding box center [1052, 224] width 58 height 17
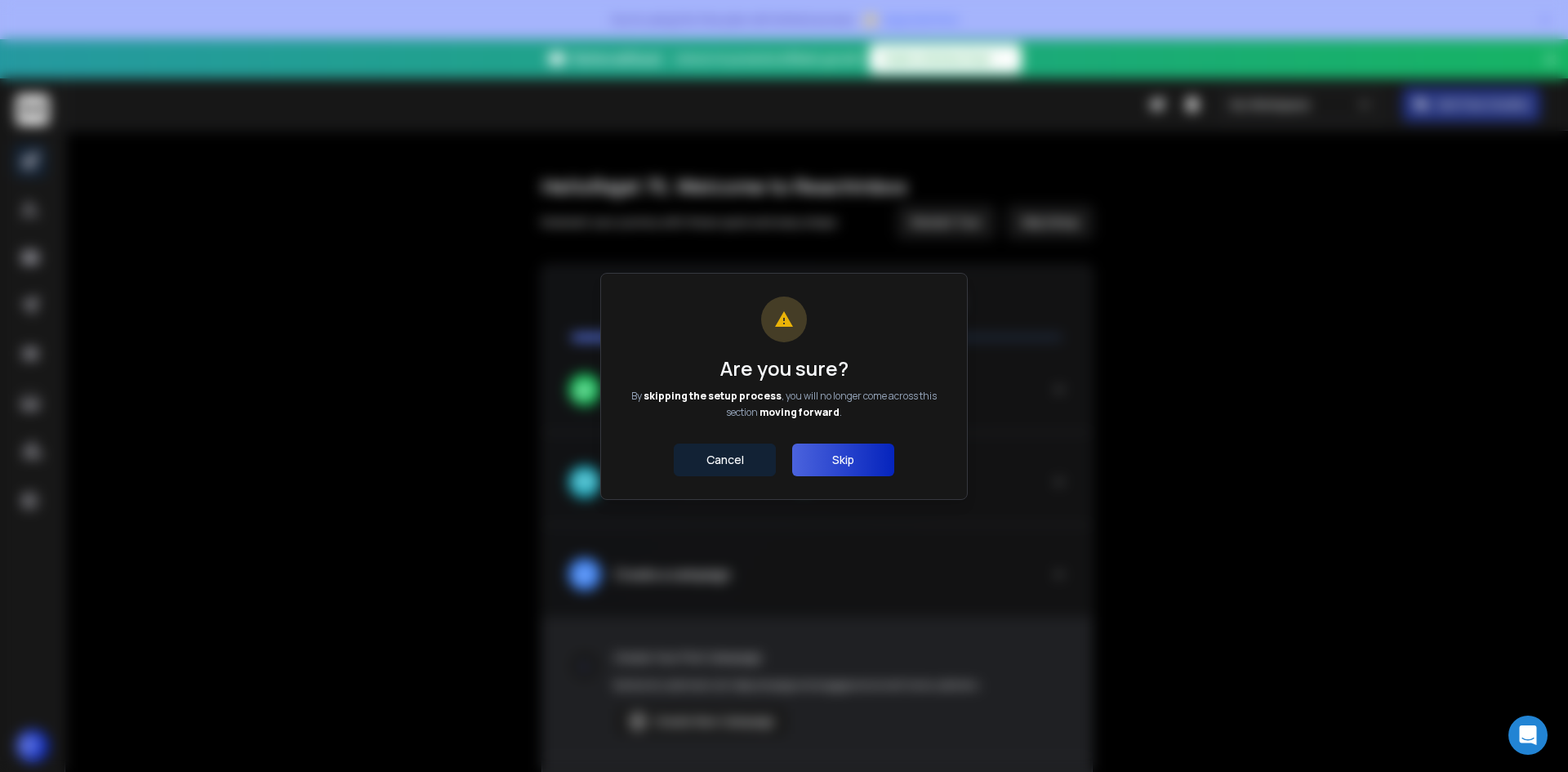
click at [820, 460] on button "Skip" at bounding box center [843, 460] width 102 height 33
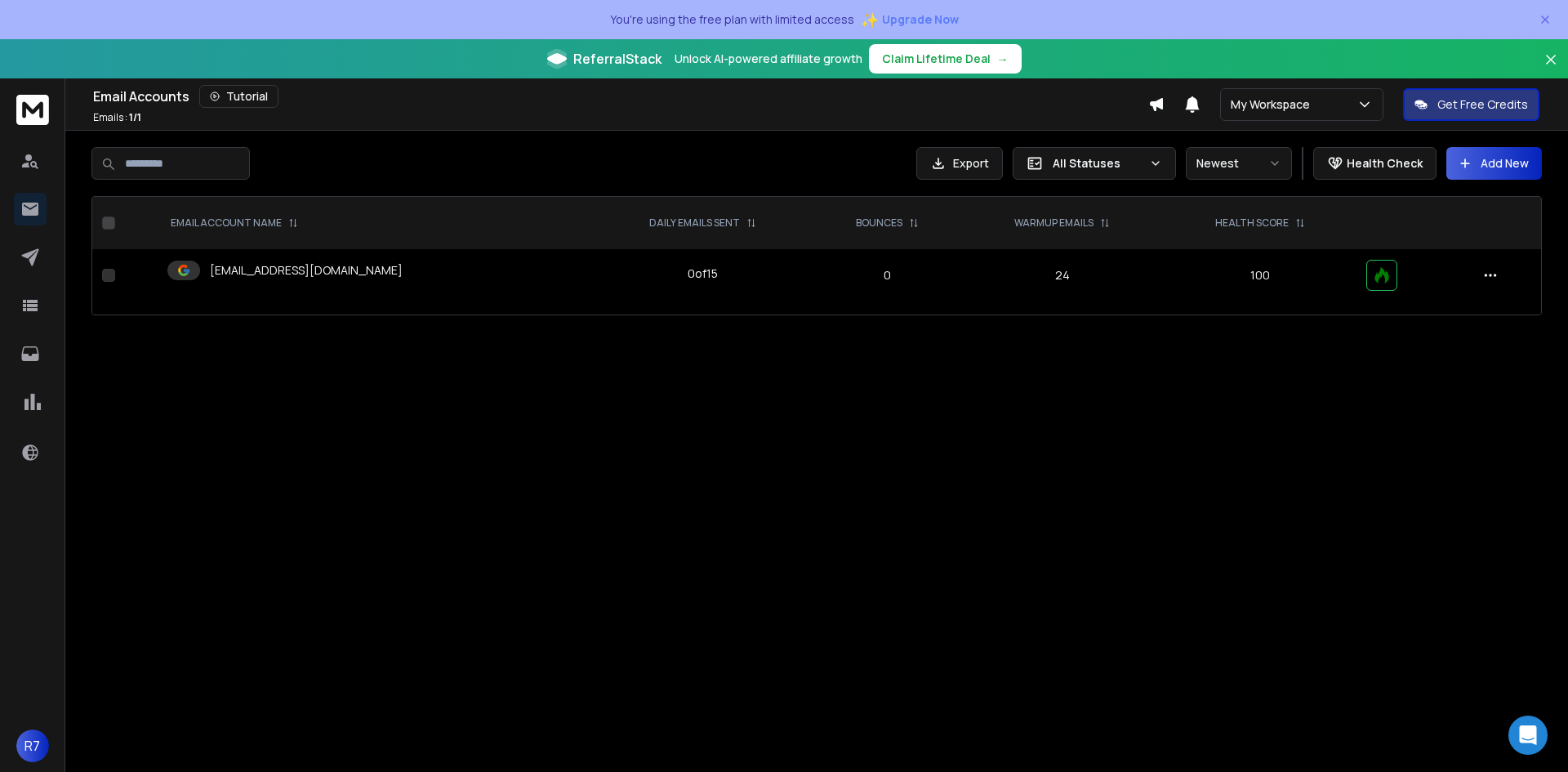
click at [394, 276] on div "fl20000129@gmail.com" at bounding box center [375, 271] width 415 height 19
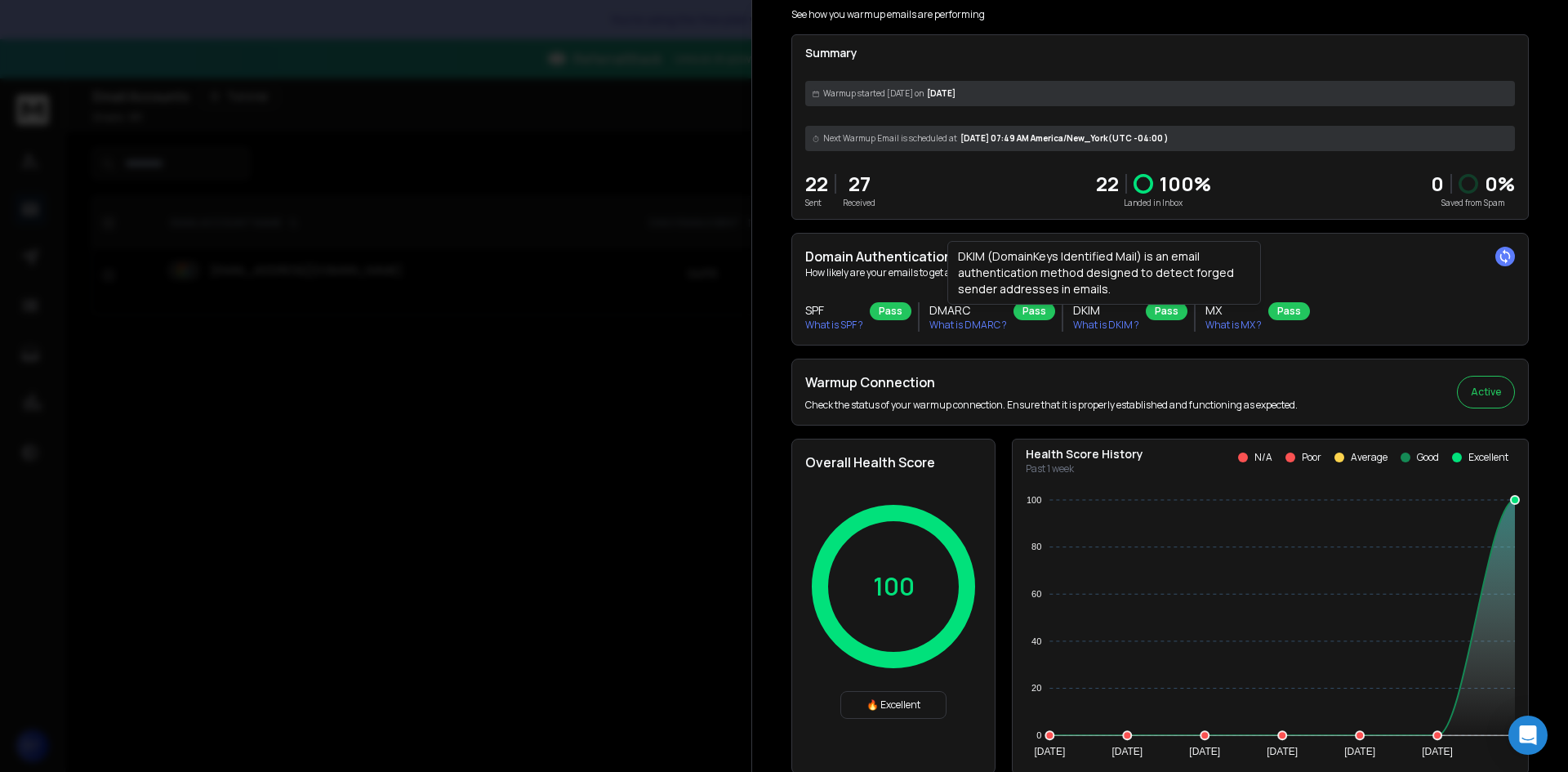
scroll to position [164, 0]
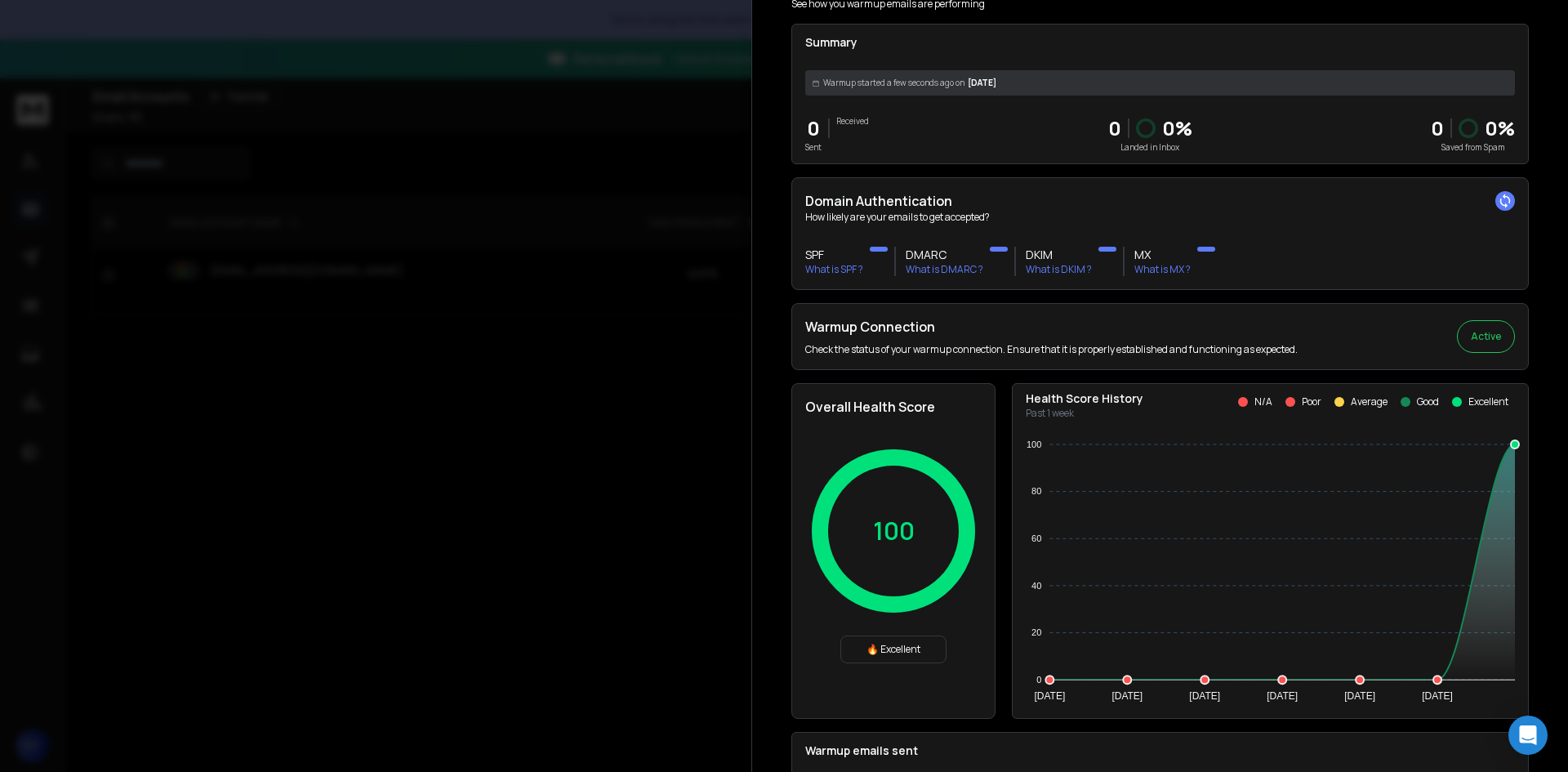
click at [569, 421] on div at bounding box center [784, 386] width 1568 height 772
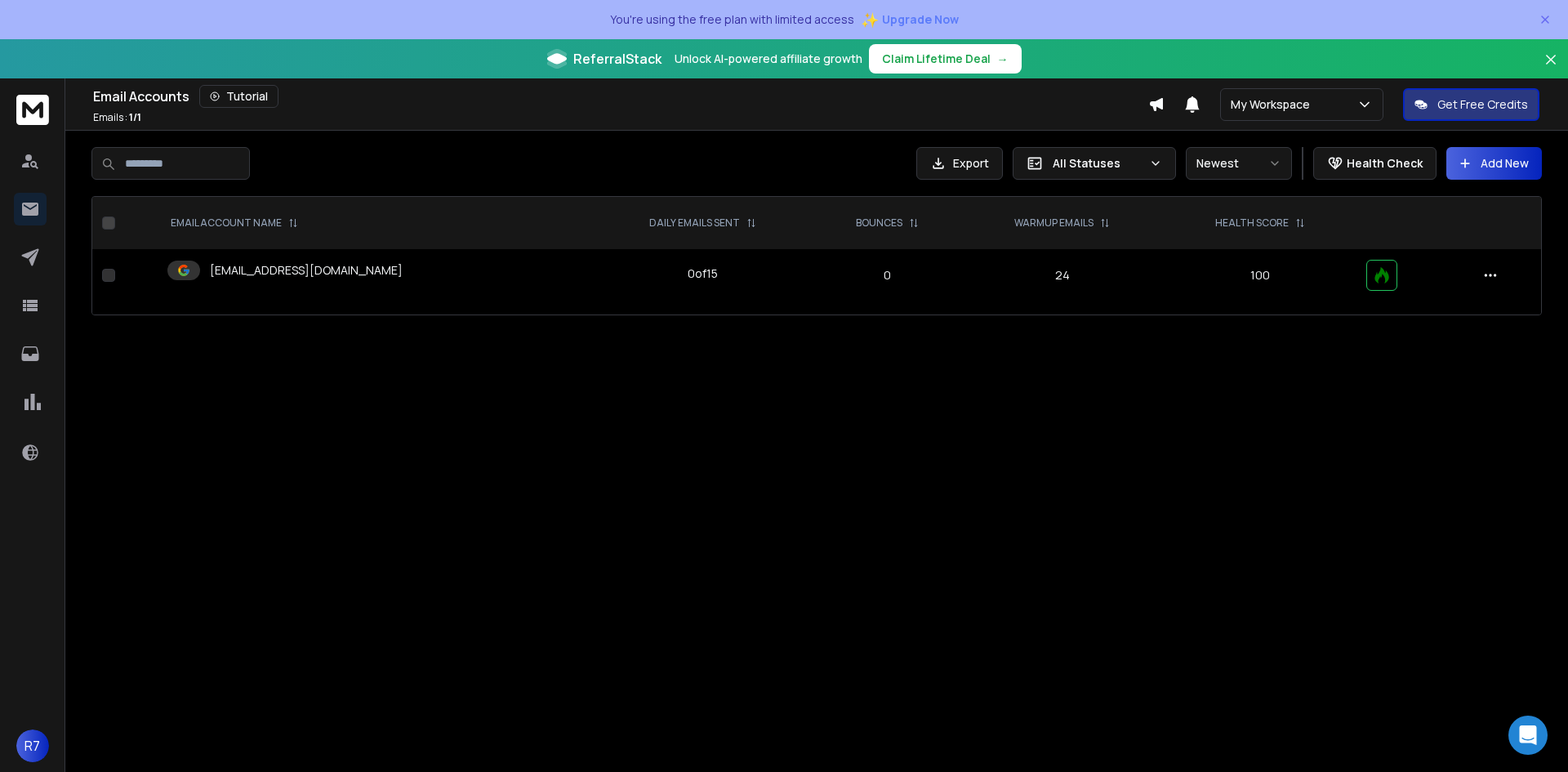
click at [1498, 151] on button "Add New" at bounding box center [1494, 164] width 95 height 33
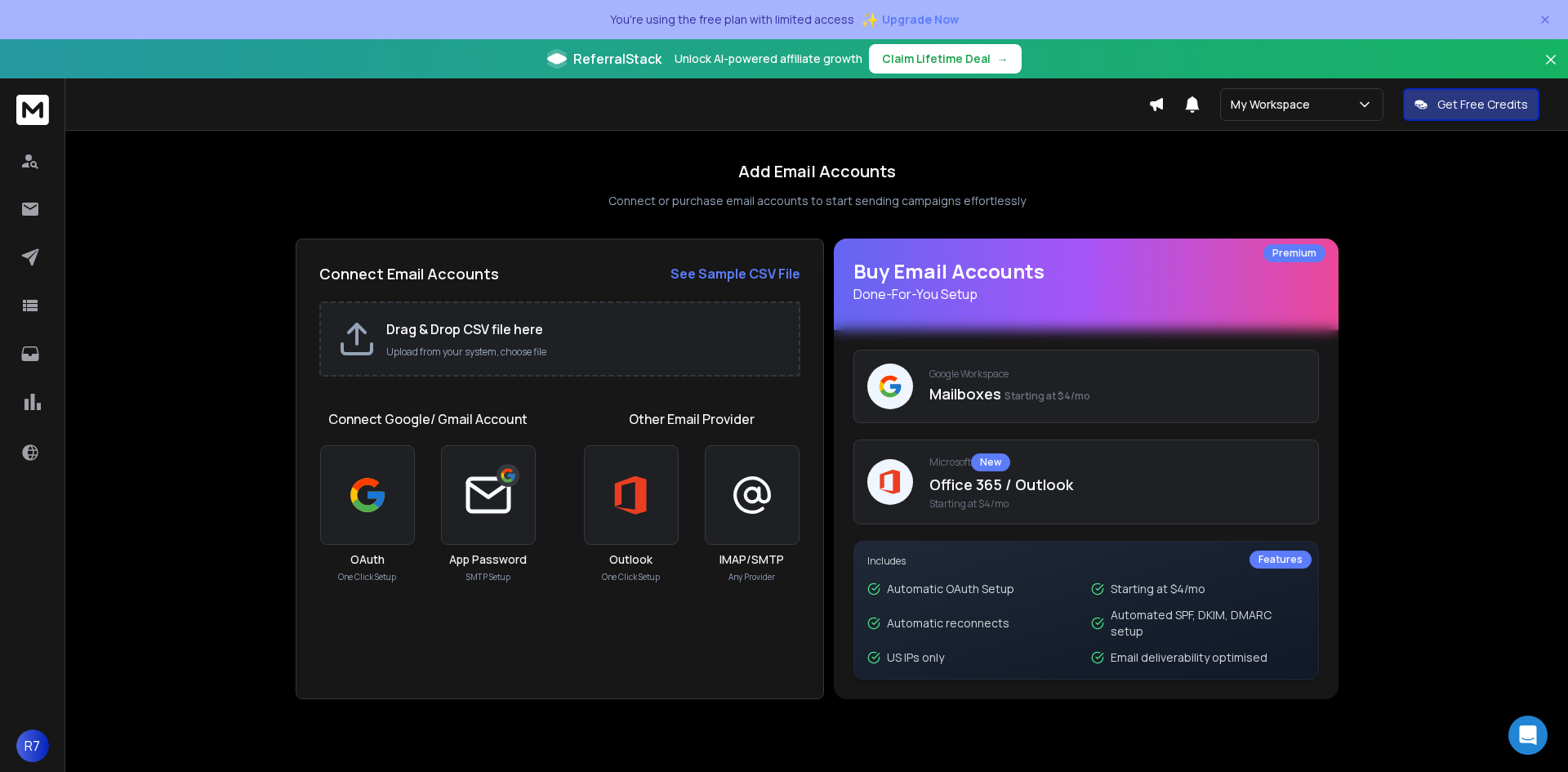
click at [503, 335] on h2 "Drag & Drop CSV file here" at bounding box center [584, 329] width 396 height 19
click at [711, 278] on strong "See Sample CSV File" at bounding box center [735, 274] width 129 height 18
click at [977, 392] on p "Mailboxes Starting at $4/mo" at bounding box center [1117, 393] width 376 height 22
click at [383, 490] on icon at bounding box center [368, 495] width 41 height 49
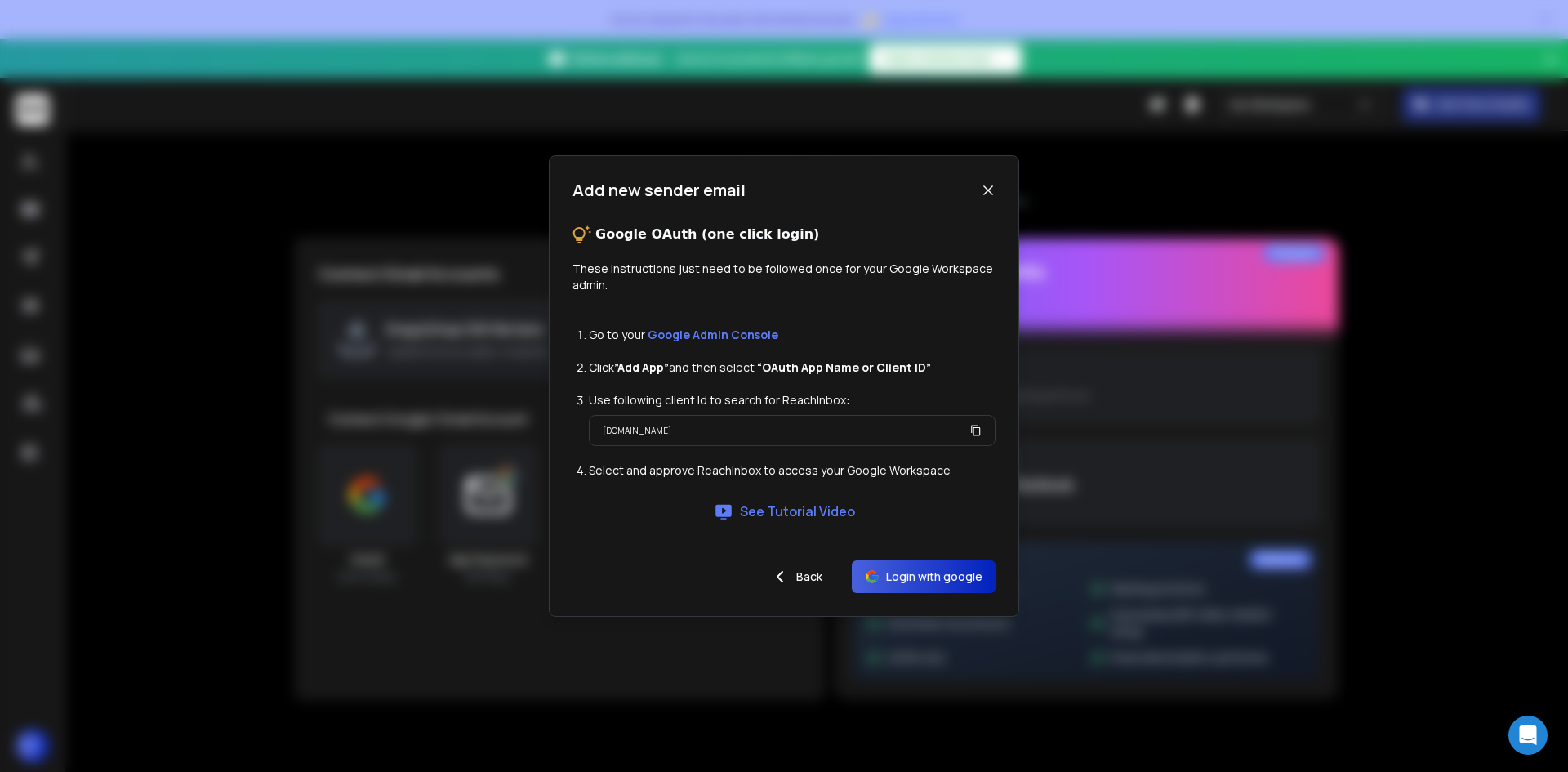
click at [975, 430] on icon at bounding box center [976, 430] width 12 height 12
click at [896, 567] on button "Login with google" at bounding box center [924, 576] width 144 height 33
